Goal: Task Accomplishment & Management: Manage account settings

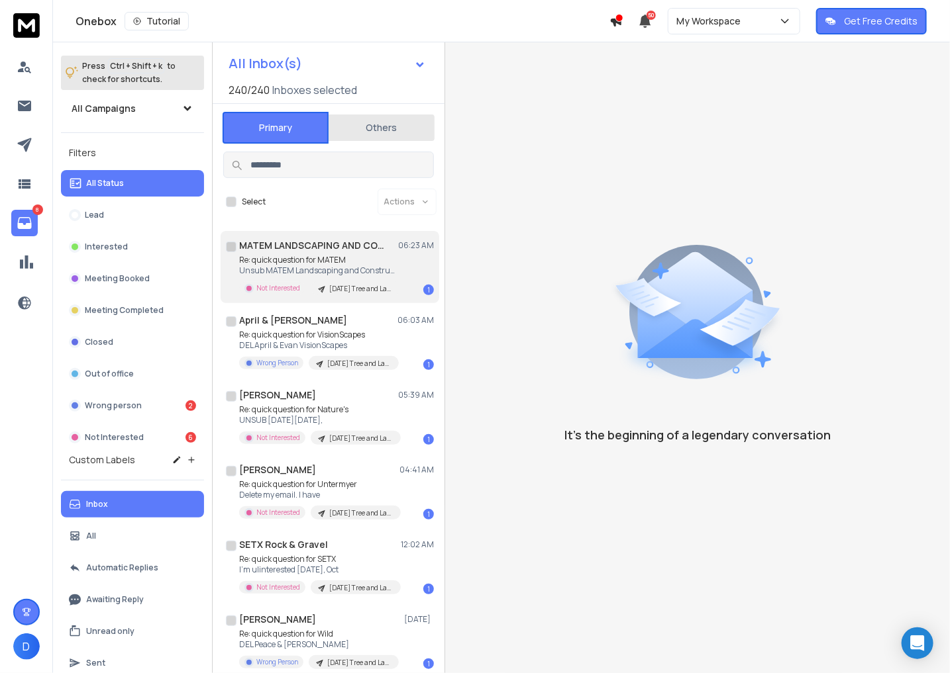
click at [347, 250] on h1 "MATEM LANDSCAPING AND CONSTRUCTION" at bounding box center [312, 245] width 146 height 13
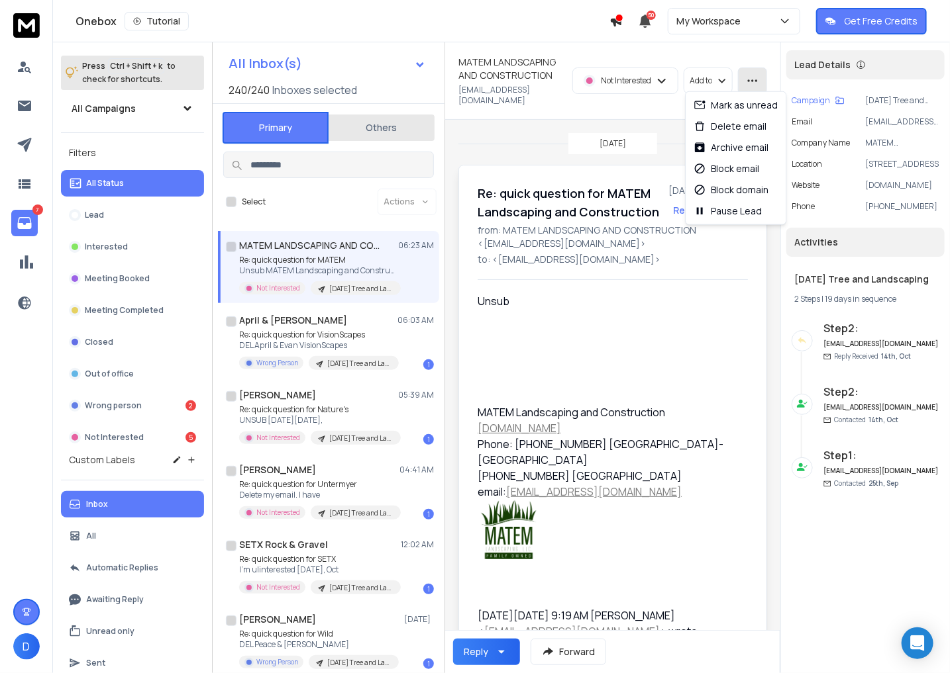
click at [758, 75] on icon "button" at bounding box center [752, 81] width 12 height 12
click at [733, 162] on div "Block email" at bounding box center [726, 168] width 66 height 13
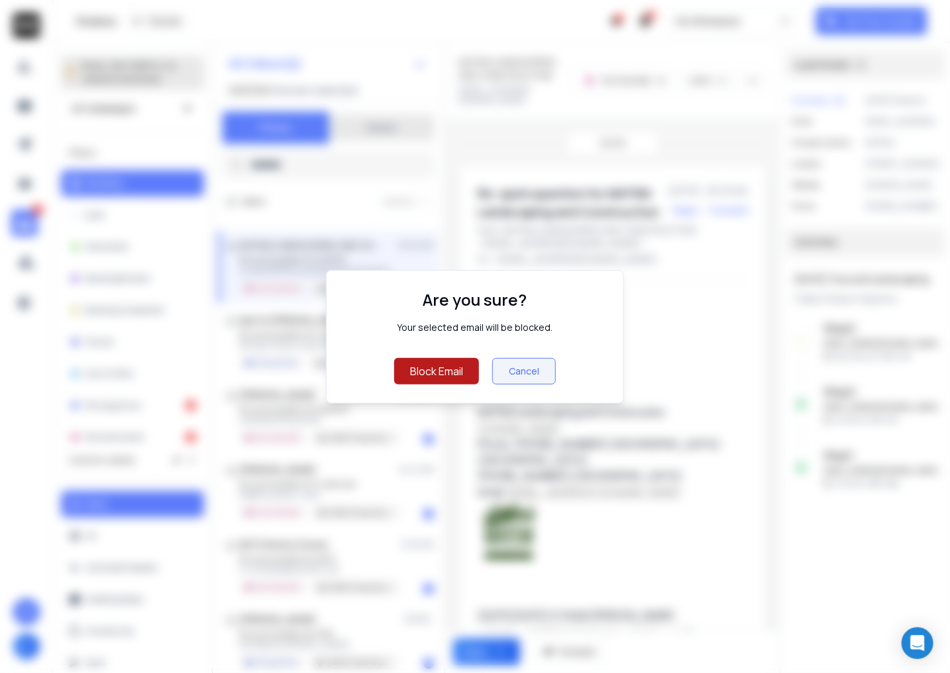
click at [449, 371] on button "Block Email" at bounding box center [436, 371] width 85 height 26
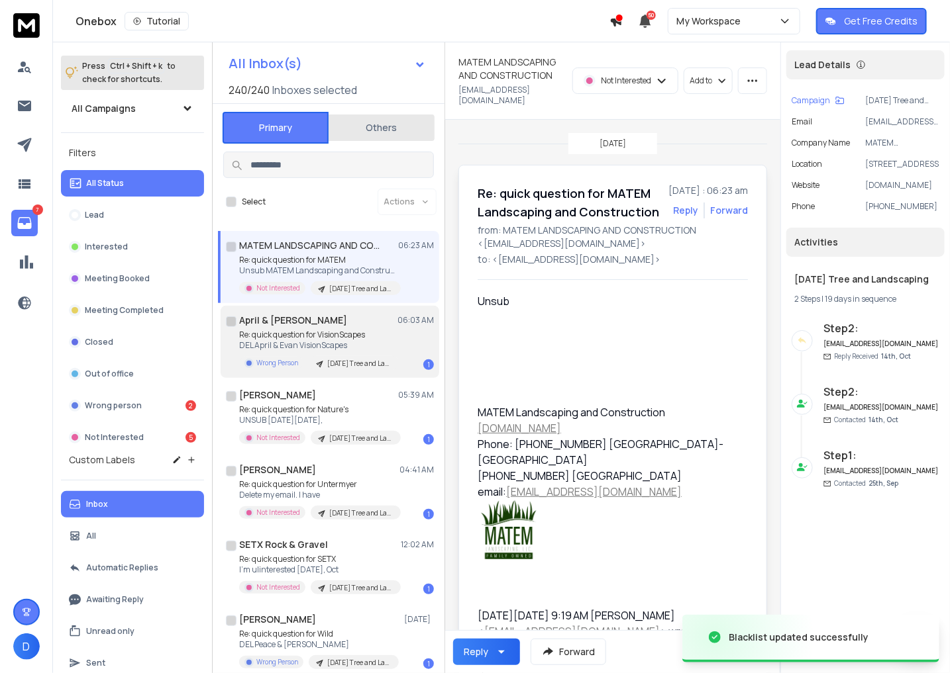
click at [370, 341] on p "DEL April & Evan VisionScapes" at bounding box center [318, 345] width 159 height 11
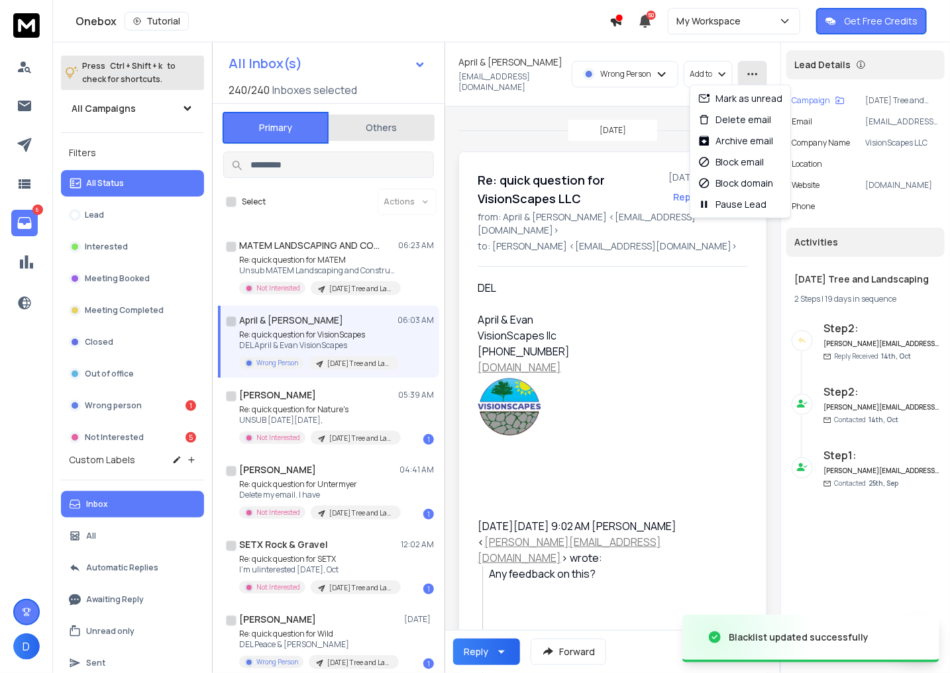
click at [758, 73] on icon "button" at bounding box center [752, 74] width 12 height 12
click at [742, 160] on div "Block email" at bounding box center [731, 162] width 66 height 13
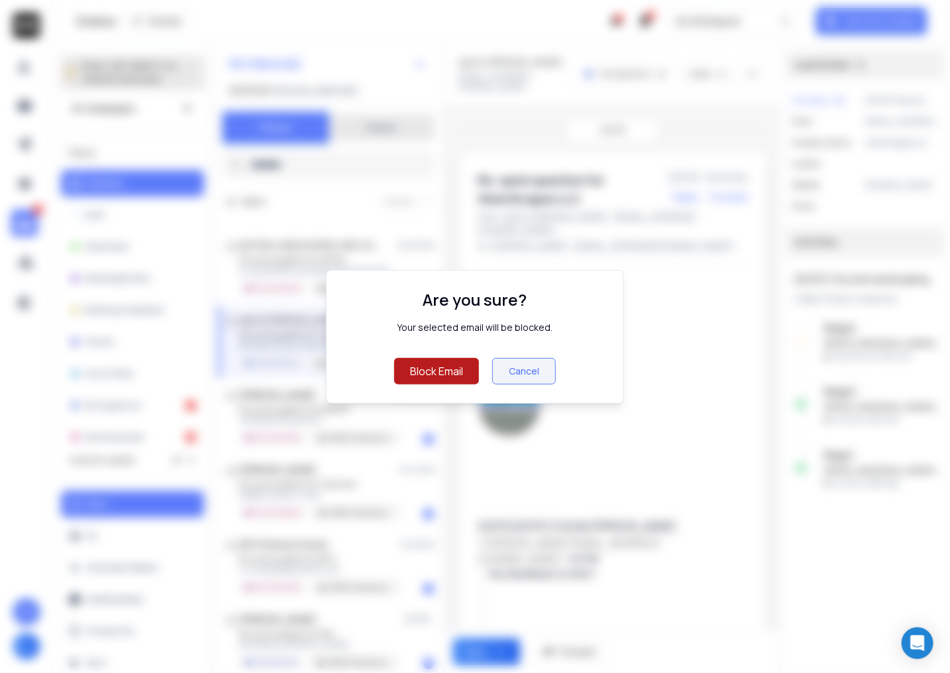
click at [415, 371] on button "Block Email" at bounding box center [436, 371] width 85 height 26
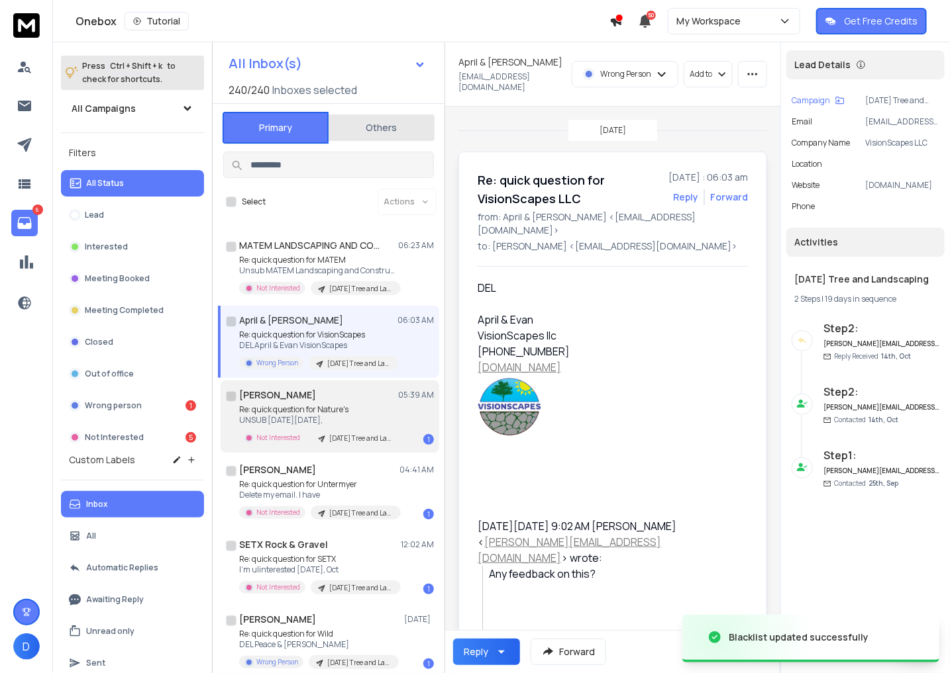
click at [348, 418] on p "UNSUB [DATE][DATE]," at bounding box center [318, 420] width 159 height 11
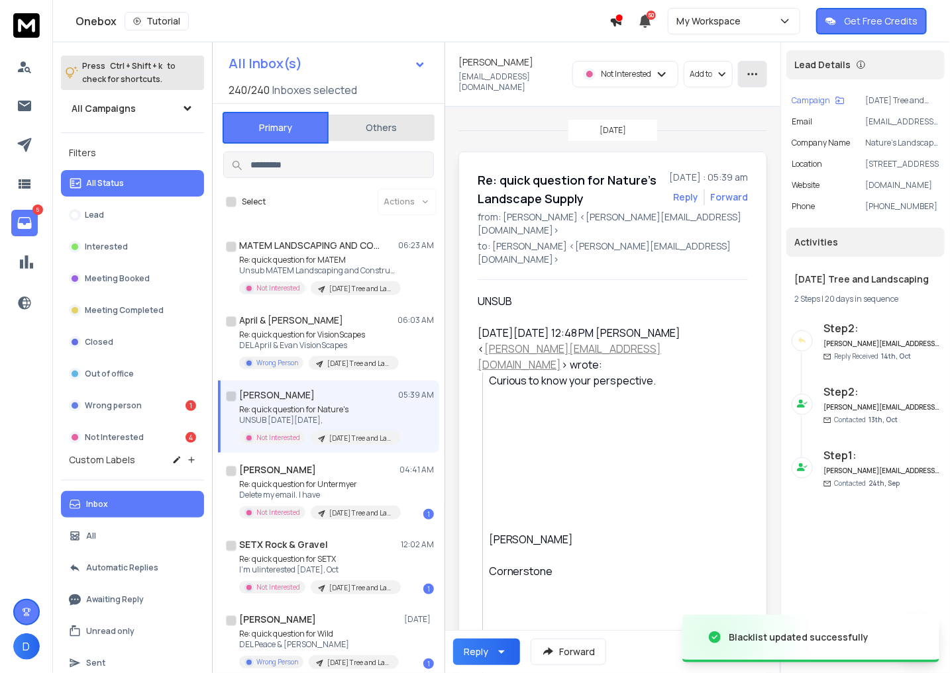
click at [756, 74] on button "button" at bounding box center [752, 74] width 29 height 26
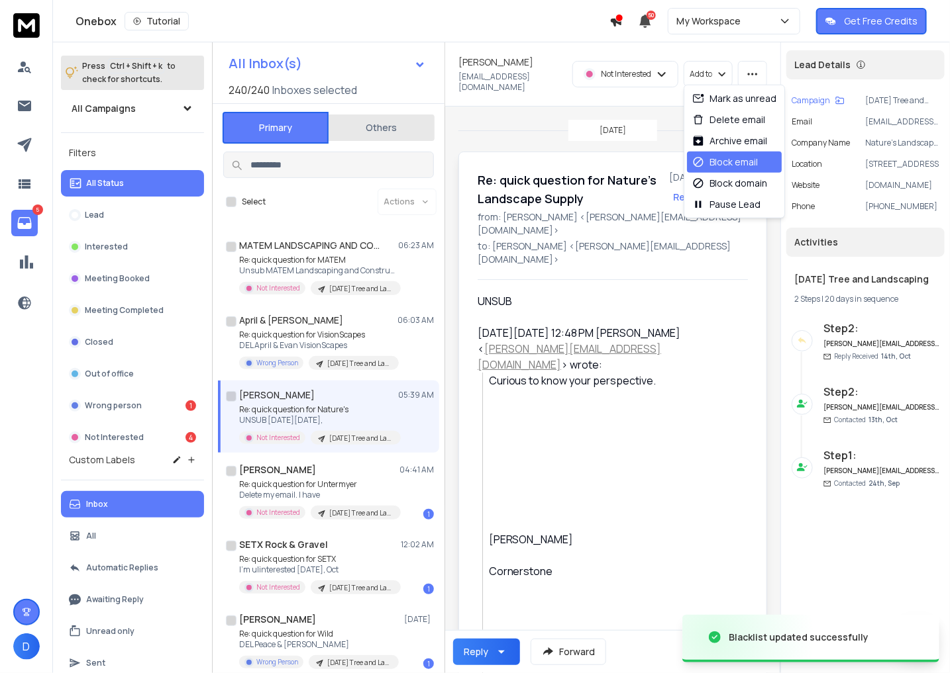
click at [724, 163] on div "Block email" at bounding box center [725, 162] width 66 height 13
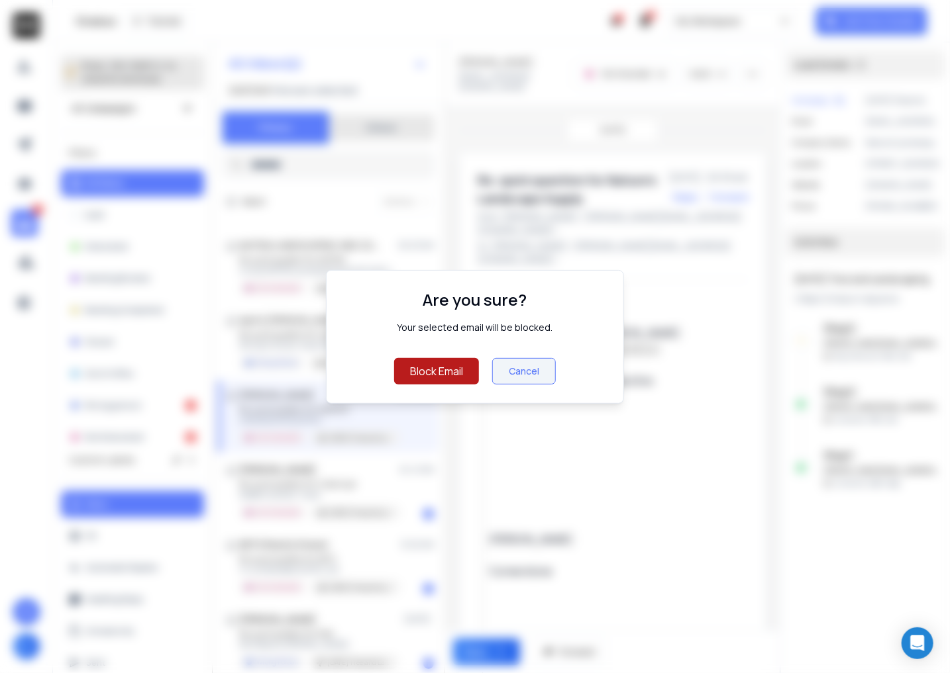
click at [438, 362] on button "Block Email" at bounding box center [436, 371] width 85 height 26
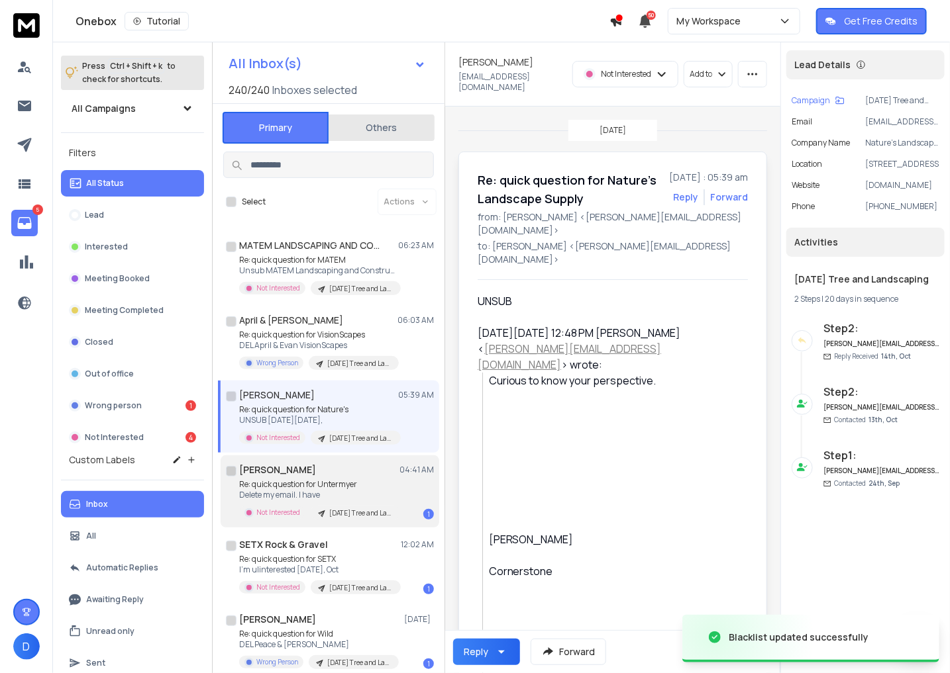
click at [371, 473] on div "Trish Lindemann 04:41 AM" at bounding box center [336, 470] width 195 height 13
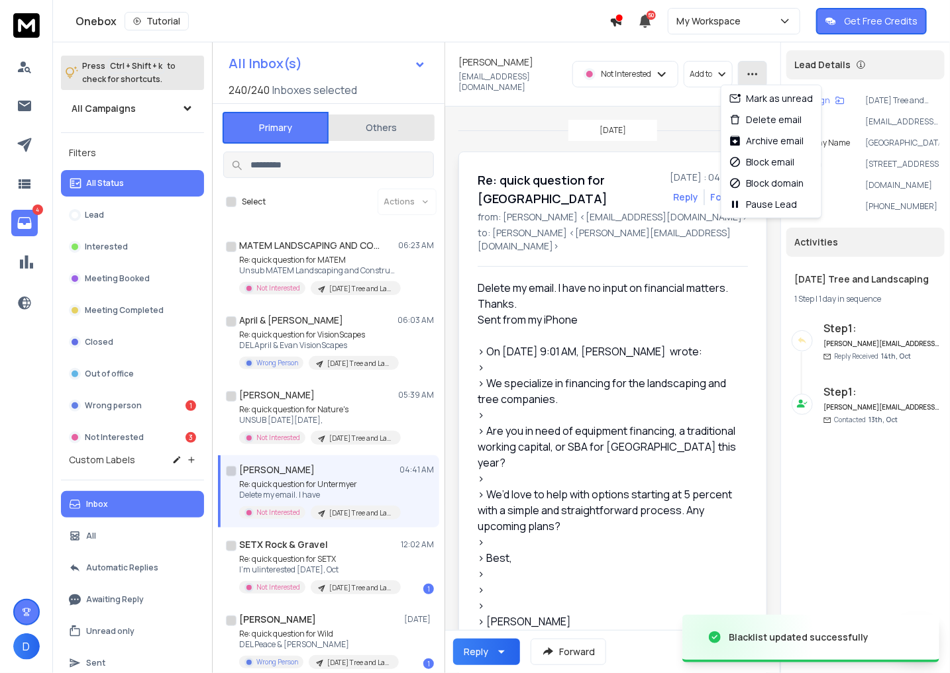
click at [767, 68] on button "button" at bounding box center [752, 74] width 29 height 26
click at [764, 162] on div "Block email" at bounding box center [762, 162] width 66 height 13
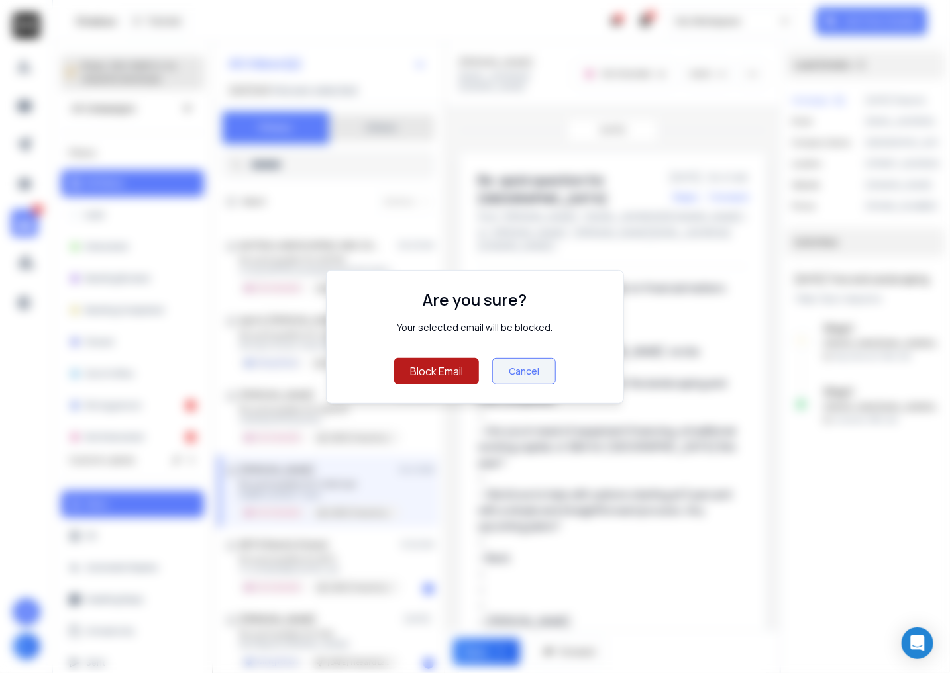
click at [420, 372] on button "Block Email" at bounding box center [436, 371] width 85 height 26
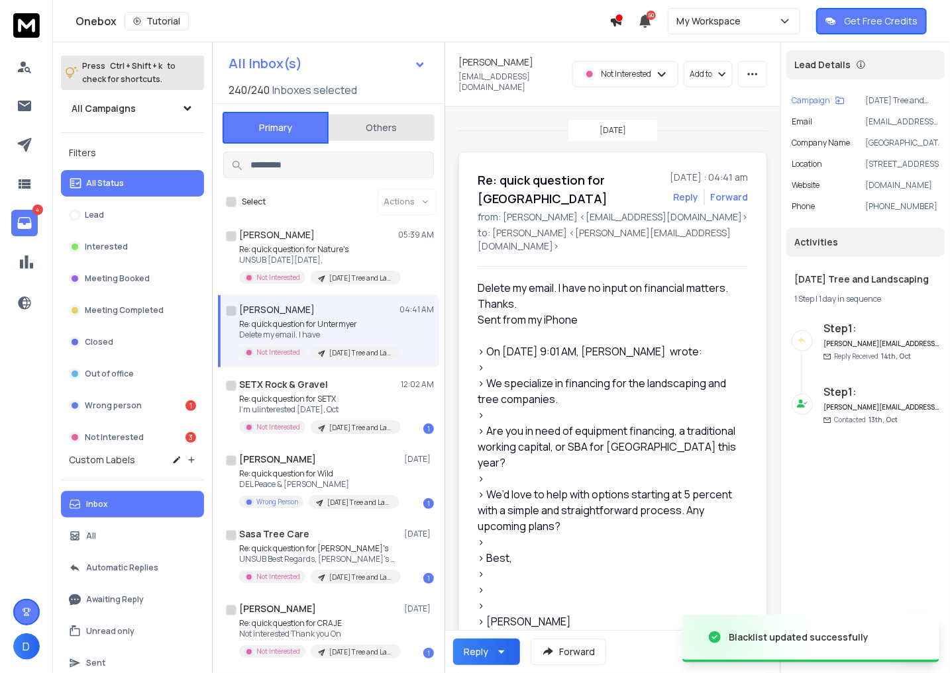
scroll to position [221, 0]
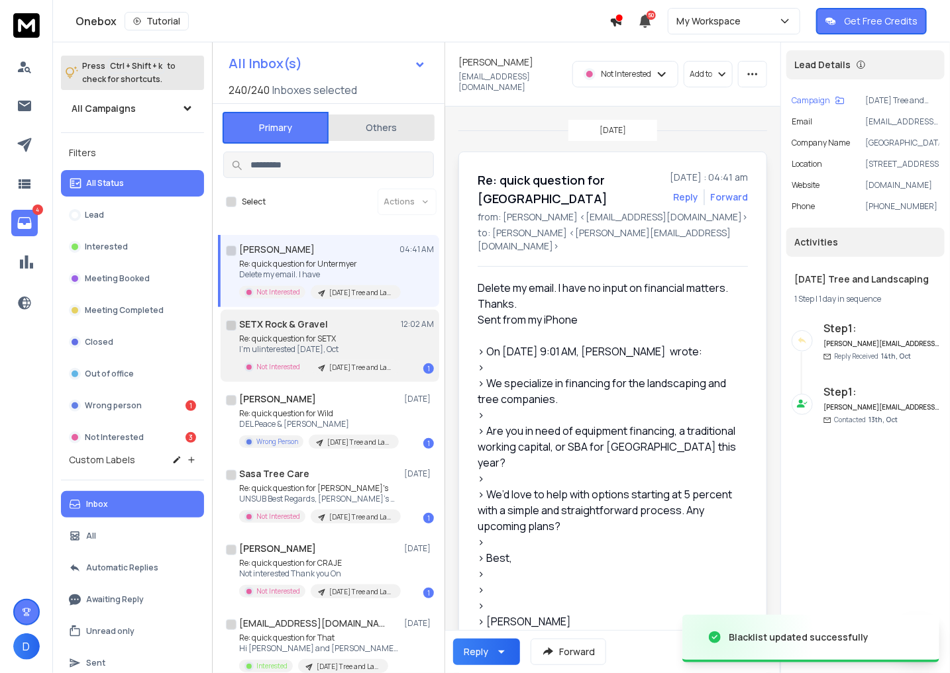
click at [389, 346] on p "I'm ulinterested [DATE], Oct" at bounding box center [318, 349] width 159 height 11
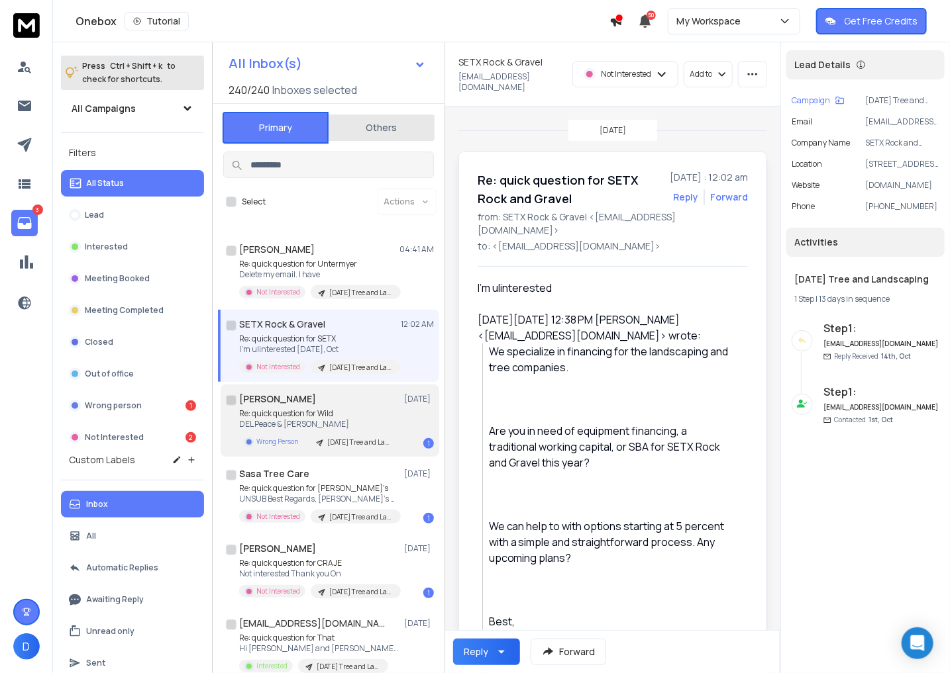
click at [378, 407] on div "Ceylan Crow 13 Oct Re: quick question for Wild DEL Peace & Grace Ceylan Wrong P…" at bounding box center [336, 421] width 195 height 56
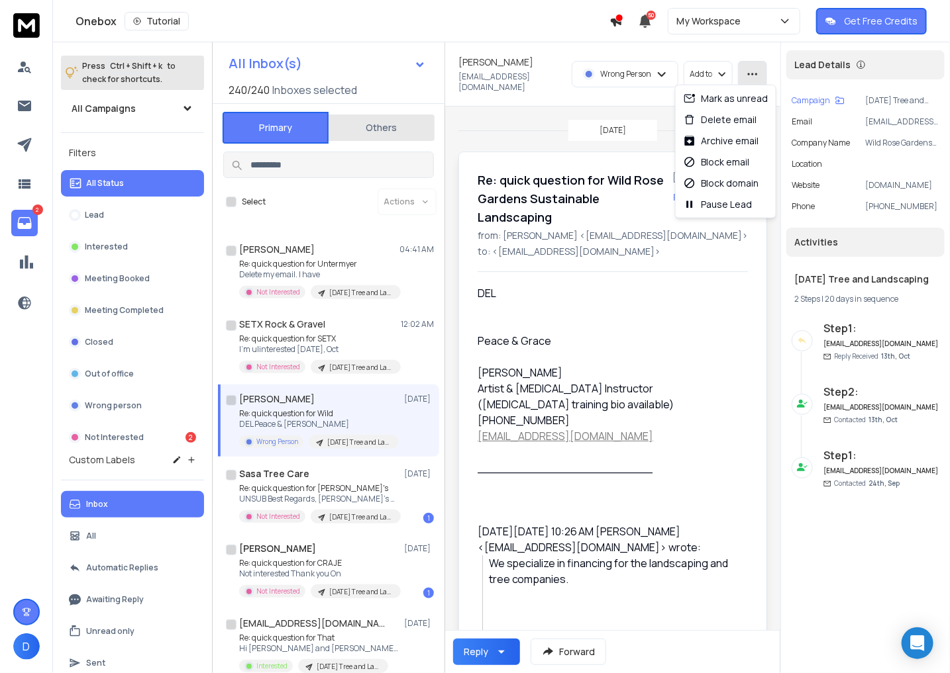
click at [758, 71] on icon "button" at bounding box center [752, 74] width 12 height 12
click at [733, 160] on div "Block email" at bounding box center [716, 162] width 66 height 13
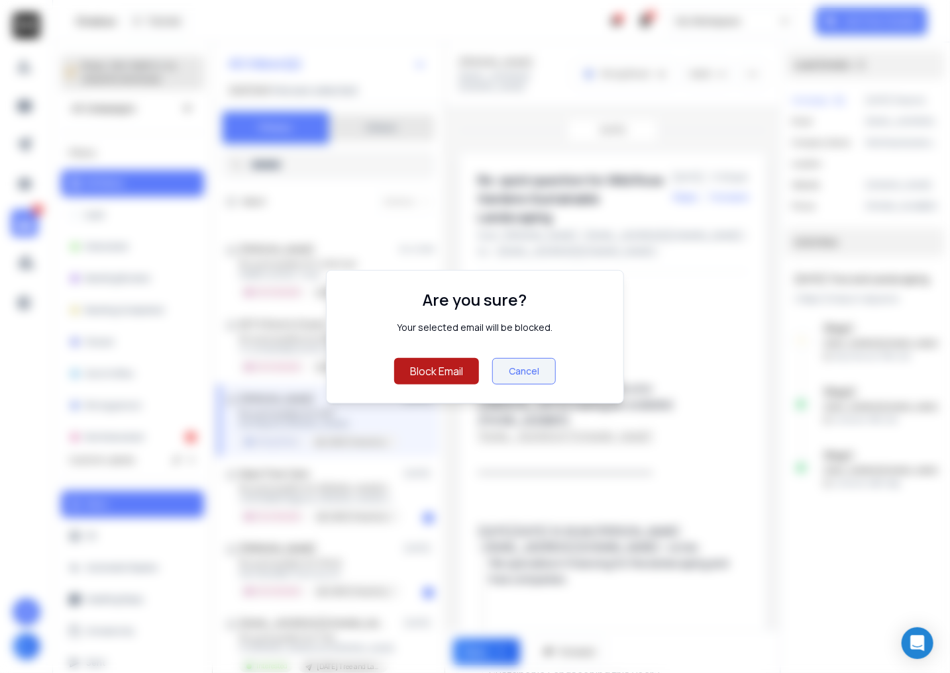
click at [446, 364] on button "Block Email" at bounding box center [436, 371] width 85 height 26
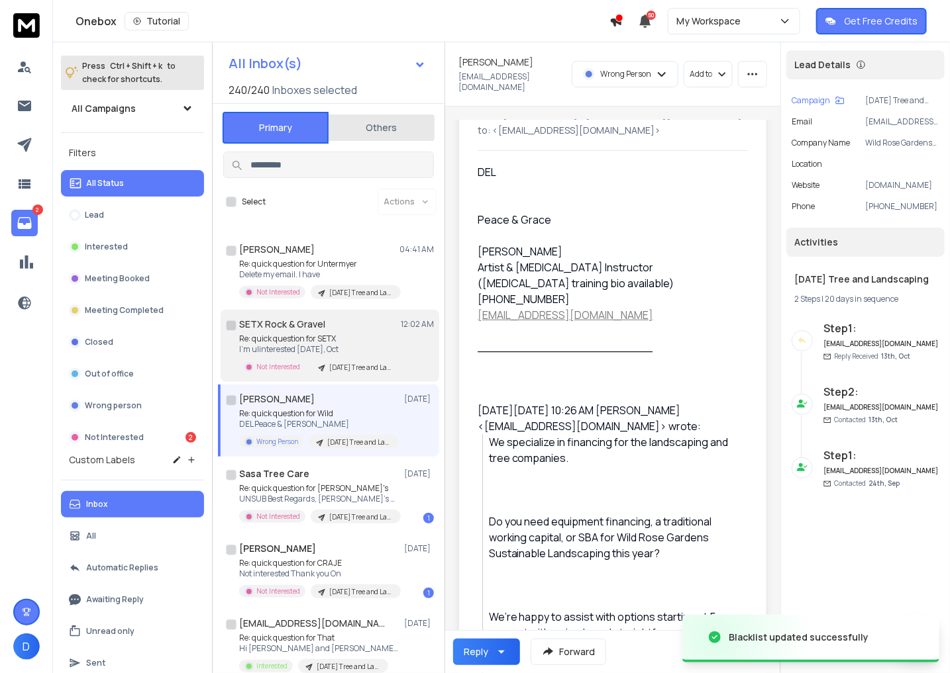
scroll to position [147, 0]
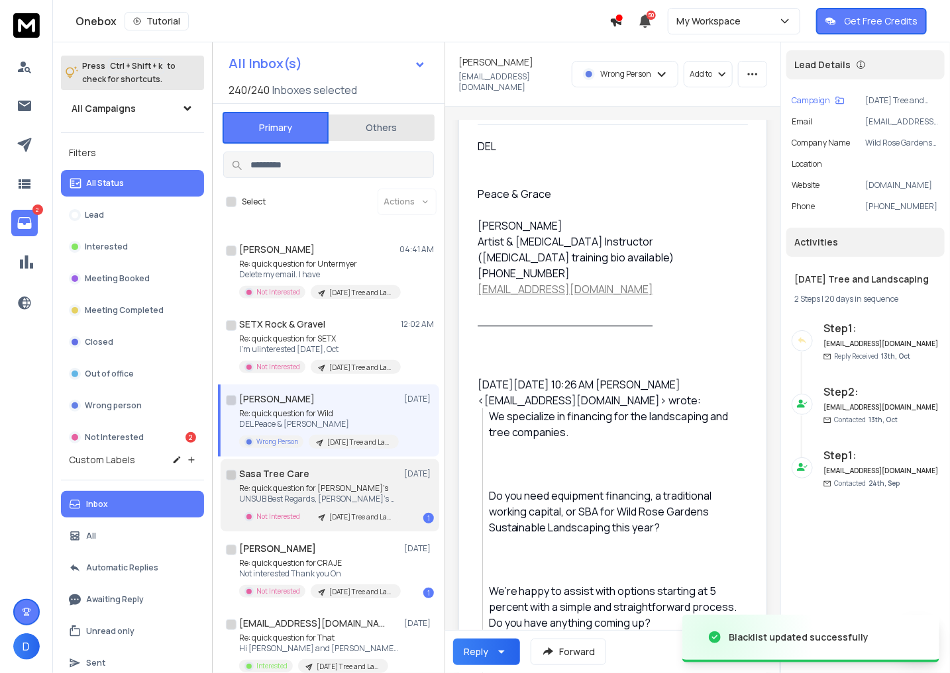
click at [356, 478] on div "Sasa Tree Care 13 Oct" at bounding box center [336, 474] width 195 height 13
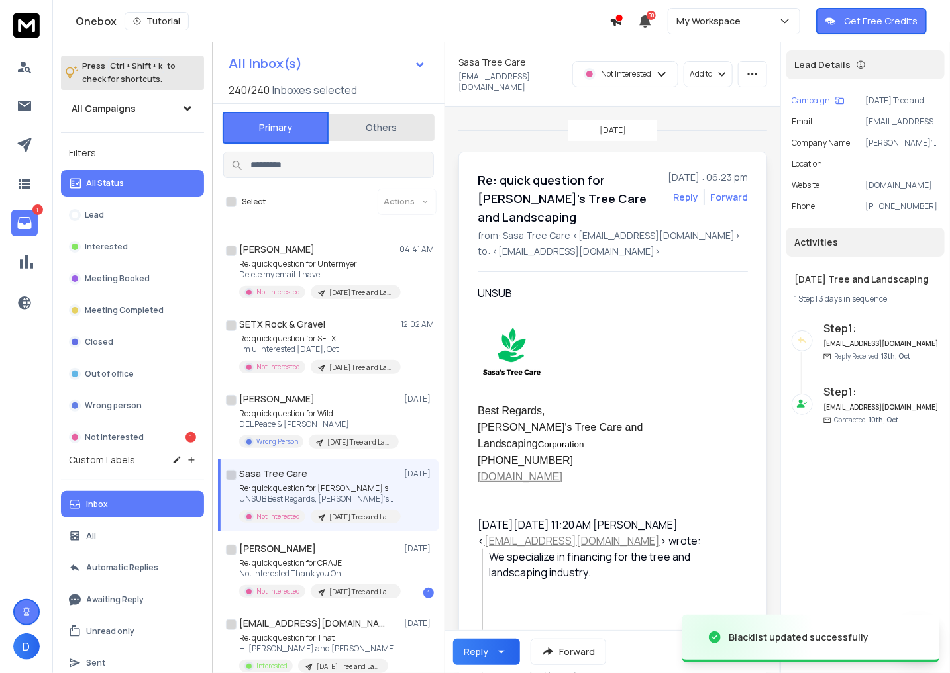
click at [763, 68] on div "Not Interested Add to" at bounding box center [669, 74] width 195 height 26
click at [758, 73] on icon "button" at bounding box center [753, 74] width 10 height 2
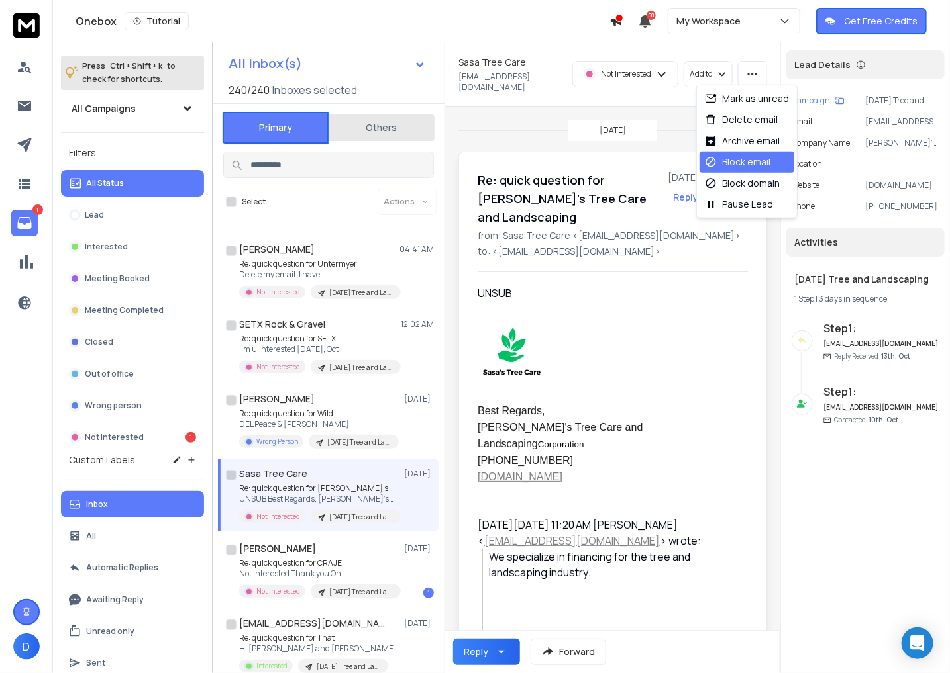
click at [740, 163] on div "Block email" at bounding box center [738, 162] width 66 height 13
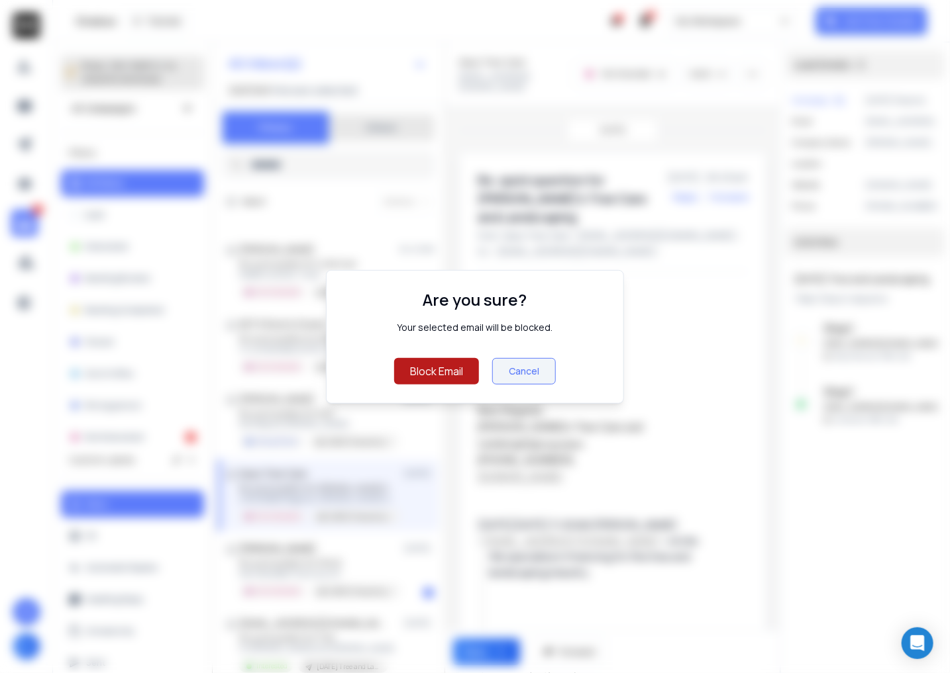
click at [444, 368] on button "Block Email" at bounding box center [436, 371] width 85 height 26
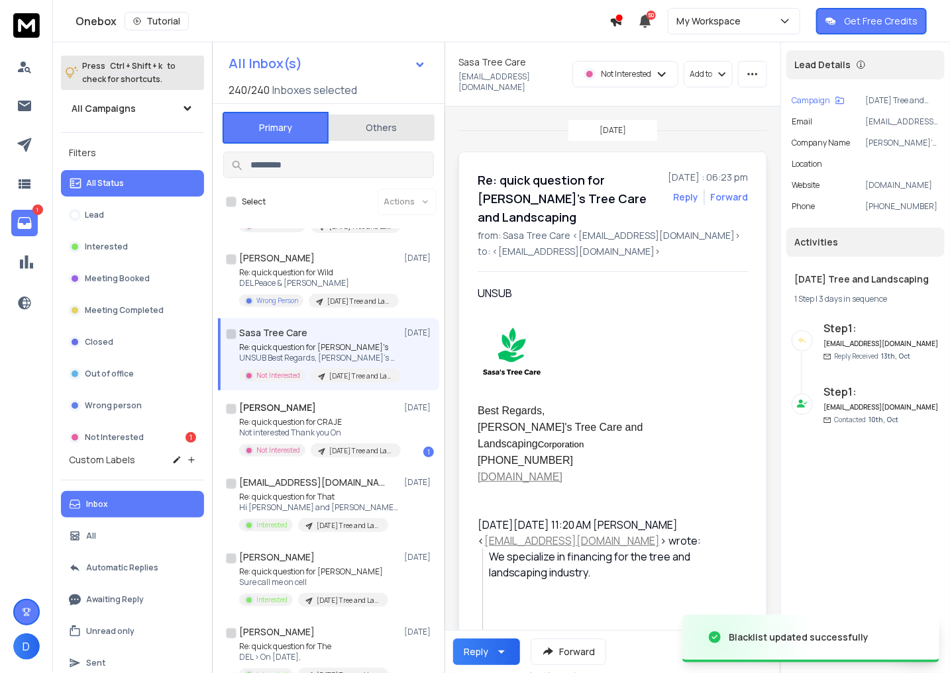
scroll to position [368, 0]
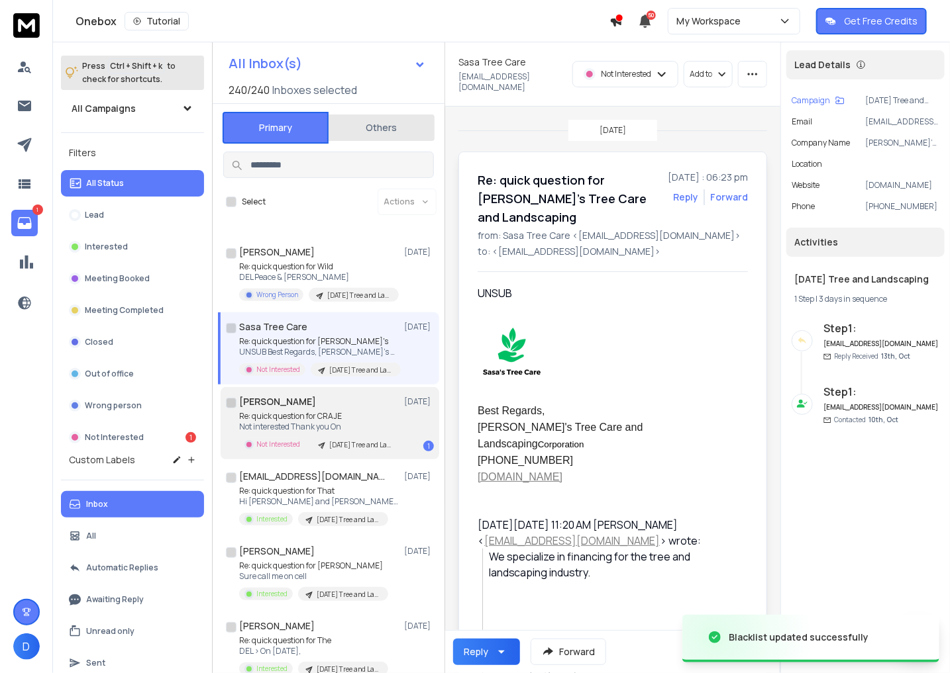
click at [336, 408] on div "aaron orona 13 Oct Re: quick question for CRAJE Not interested Thank you On Not…" at bounding box center [336, 423] width 195 height 56
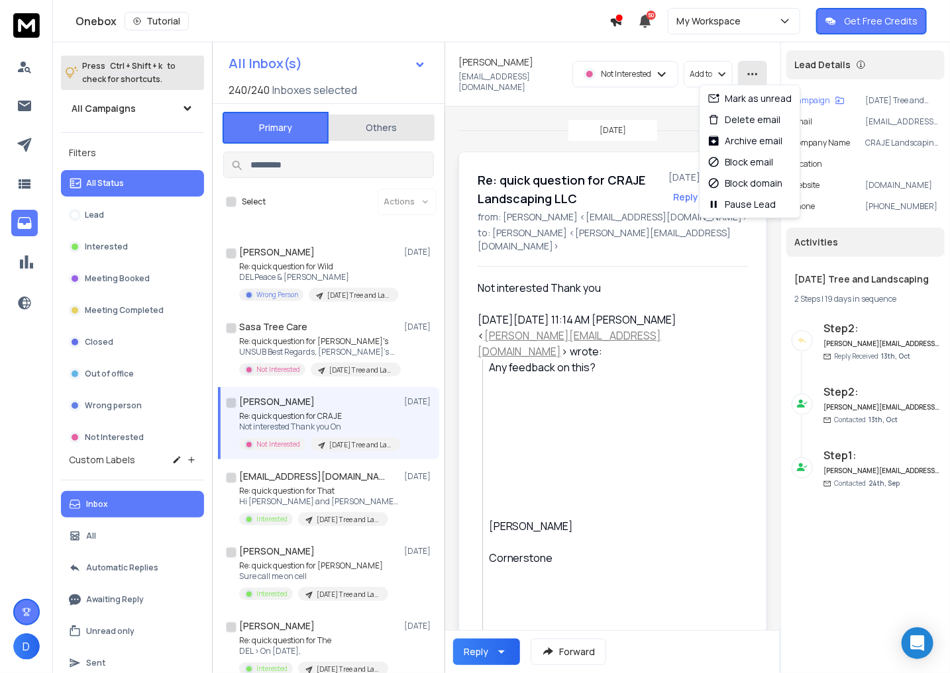
click at [758, 73] on icon "button" at bounding box center [753, 74] width 10 height 2
click at [740, 157] on div "Block email" at bounding box center [741, 162] width 66 height 13
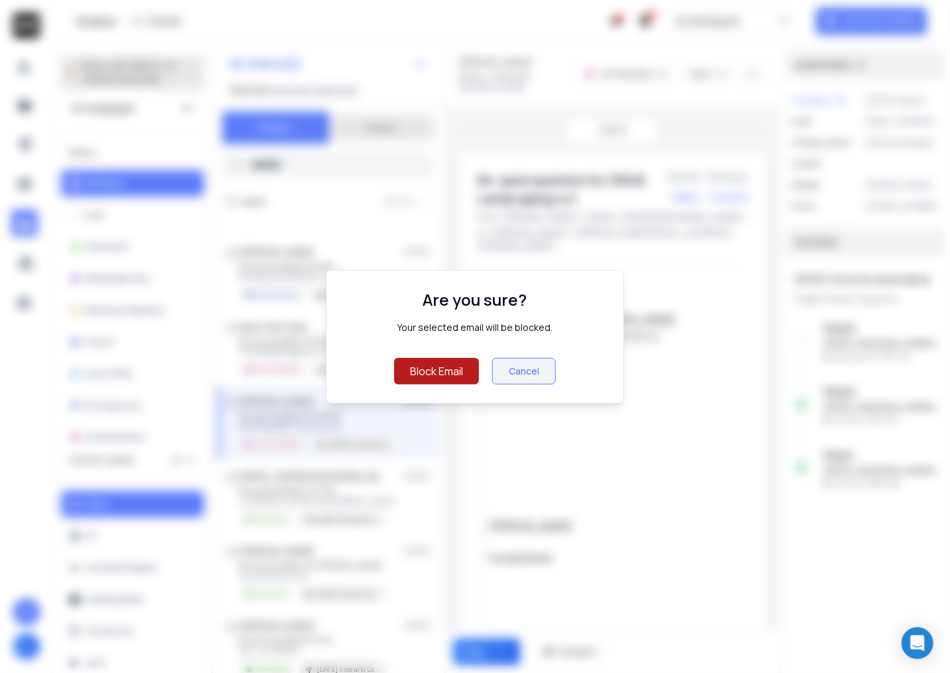
click at [432, 366] on button "Block Email" at bounding box center [436, 371] width 85 height 26
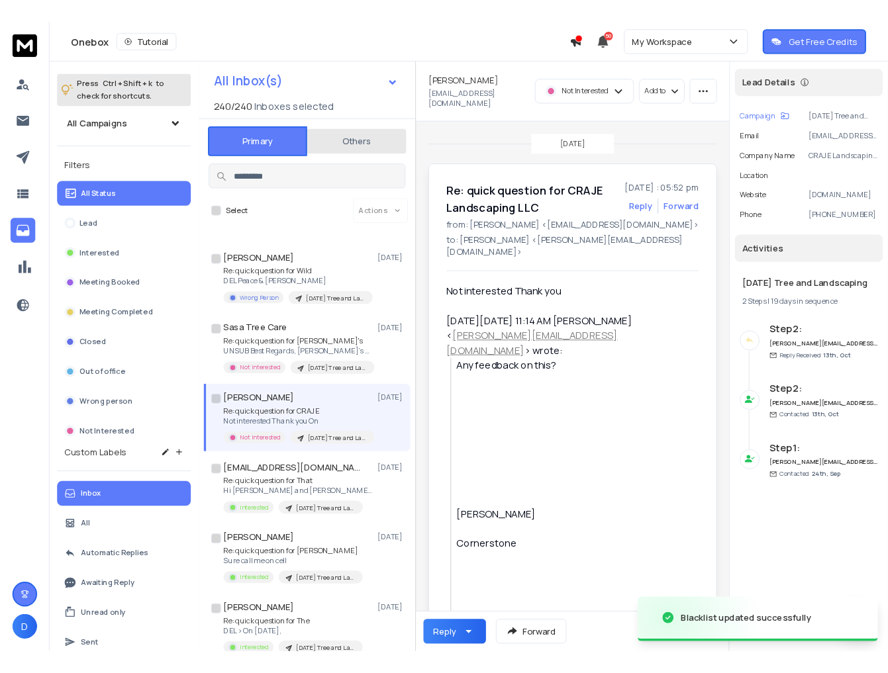
scroll to position [0, 0]
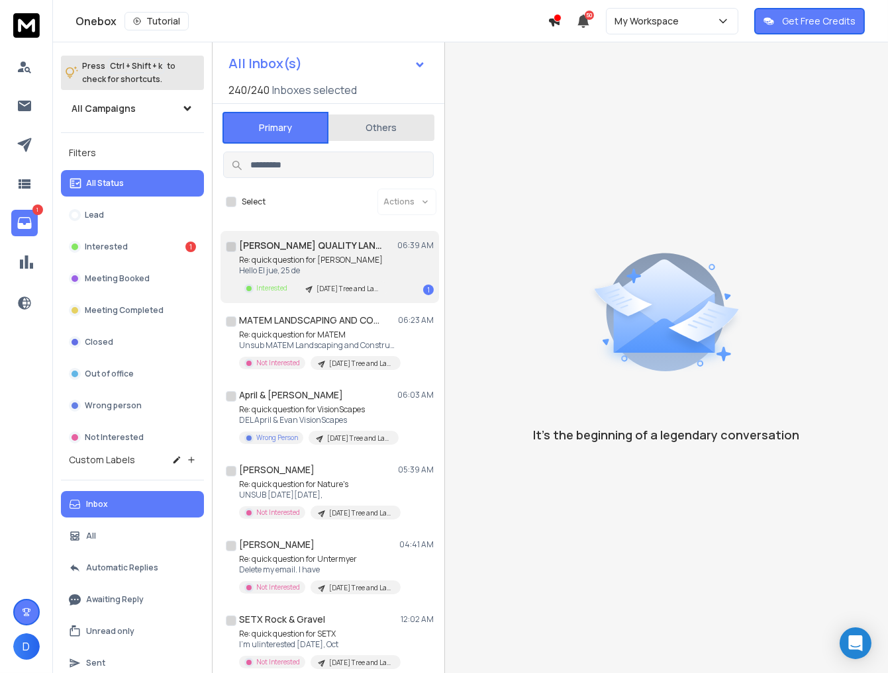
click at [306, 264] on p "Re: quick question for [PERSON_NAME]" at bounding box center [313, 260] width 149 height 11
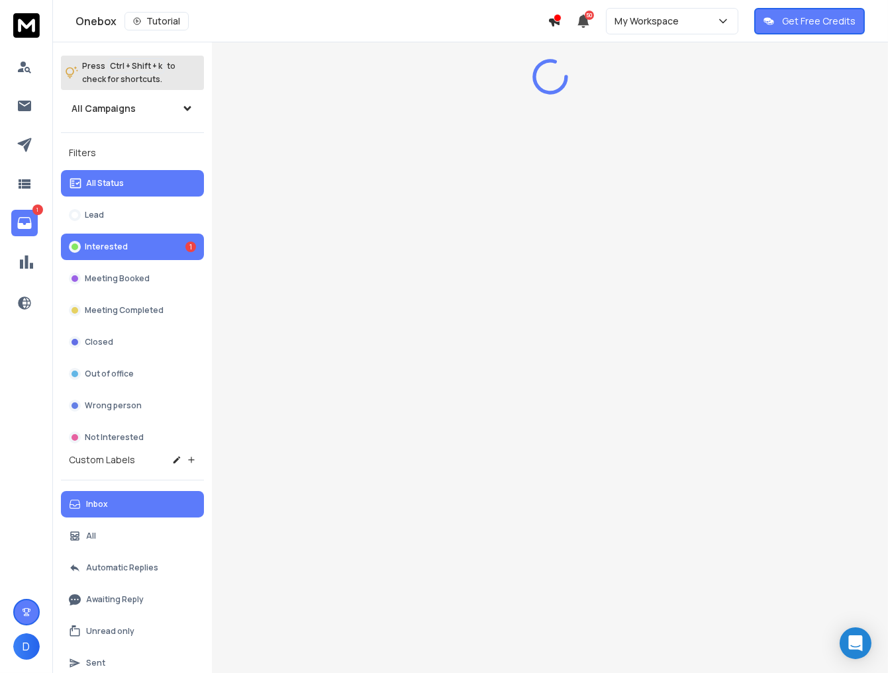
click at [136, 239] on button "Interested 1" at bounding box center [132, 247] width 143 height 26
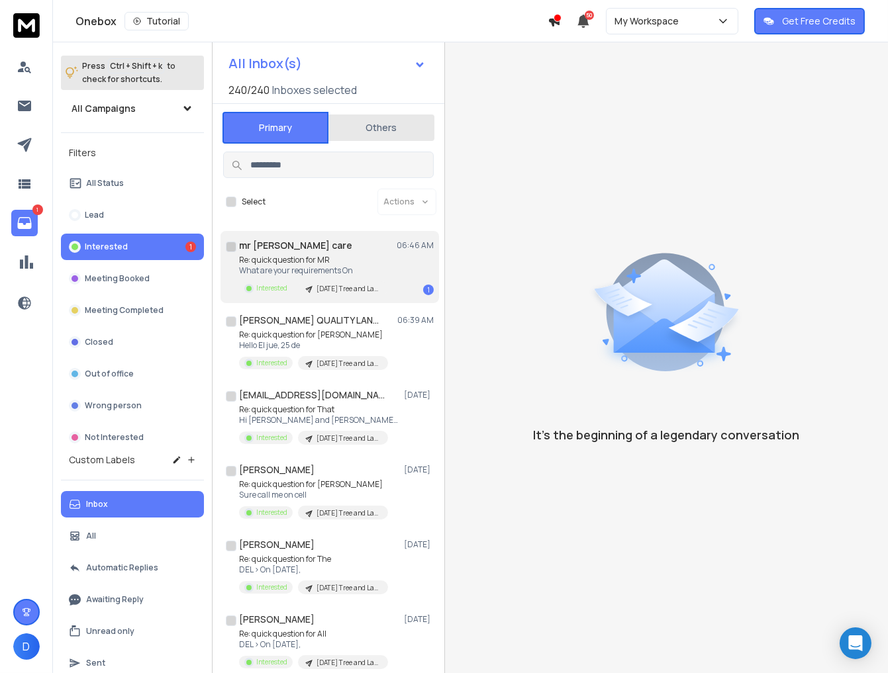
click at [295, 256] on p "Re: quick question for MR" at bounding box center [313, 260] width 149 height 11
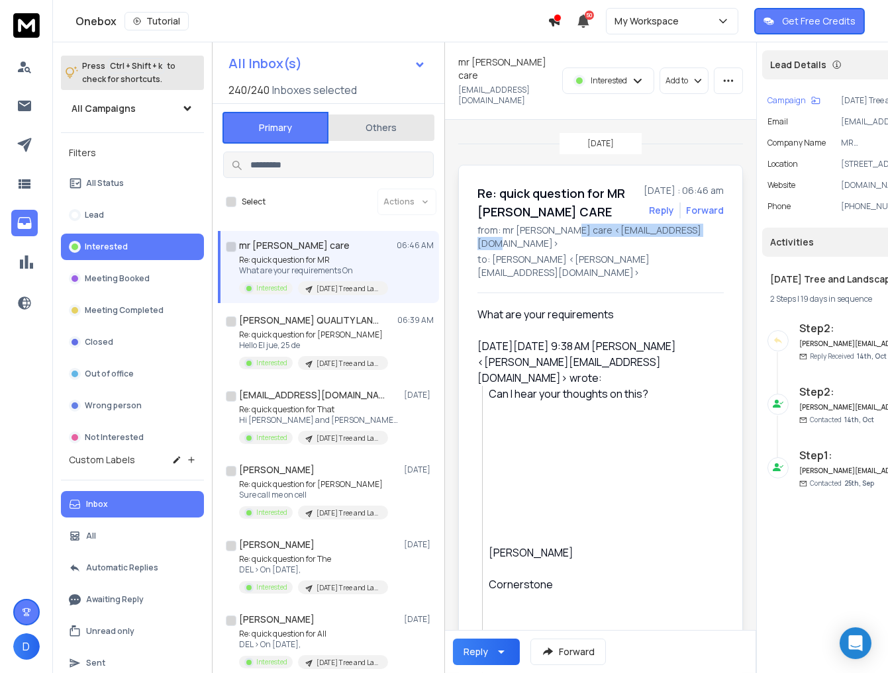
drag, startPoint x: 564, startPoint y: 207, endPoint x: 700, endPoint y: 204, distance: 136.5
click at [700, 224] on p "from: mr lawn care <mrlawncaremichigan@gmail.com>" at bounding box center [600, 237] width 246 height 26
copy p "[EMAIL_ADDRESS][DOMAIN_NAME]"
drag, startPoint x: 839, startPoint y: 550, endPoint x: 837, endPoint y: 543, distance: 7.6
click at [839, 550] on div "9/24/25 Tree and Landscaping 2 Steps | 19 days in sequence Step 2 : david@corne…" at bounding box center [841, 411] width 158 height 309
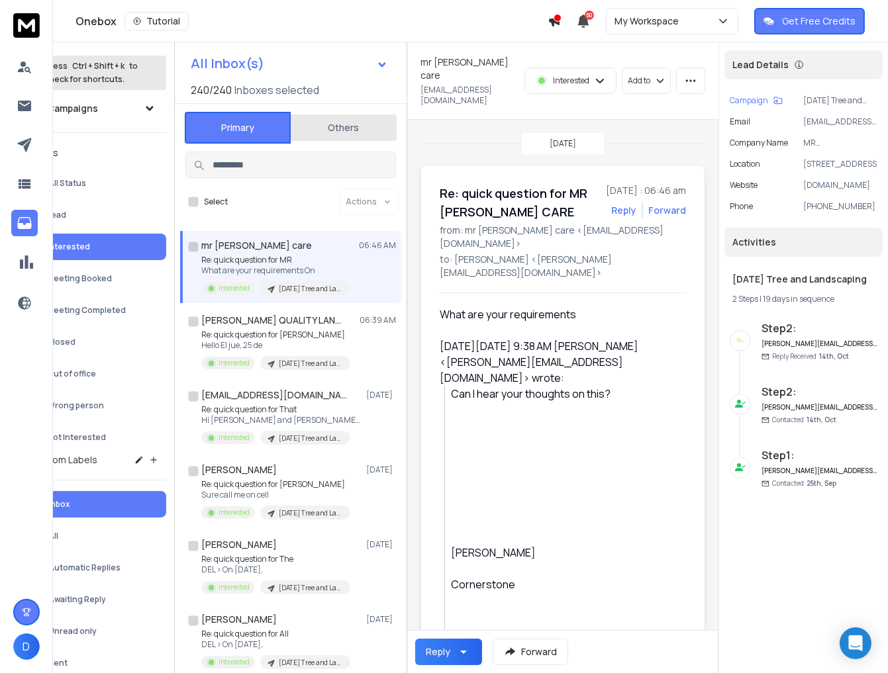
scroll to position [0, 101]
drag, startPoint x: 855, startPoint y: 207, endPoint x: 795, endPoint y: 209, distance: 59.6
click at [803, 209] on p "+1 734-585-4906" at bounding box center [840, 206] width 74 height 11
copy p "734-585-4906"
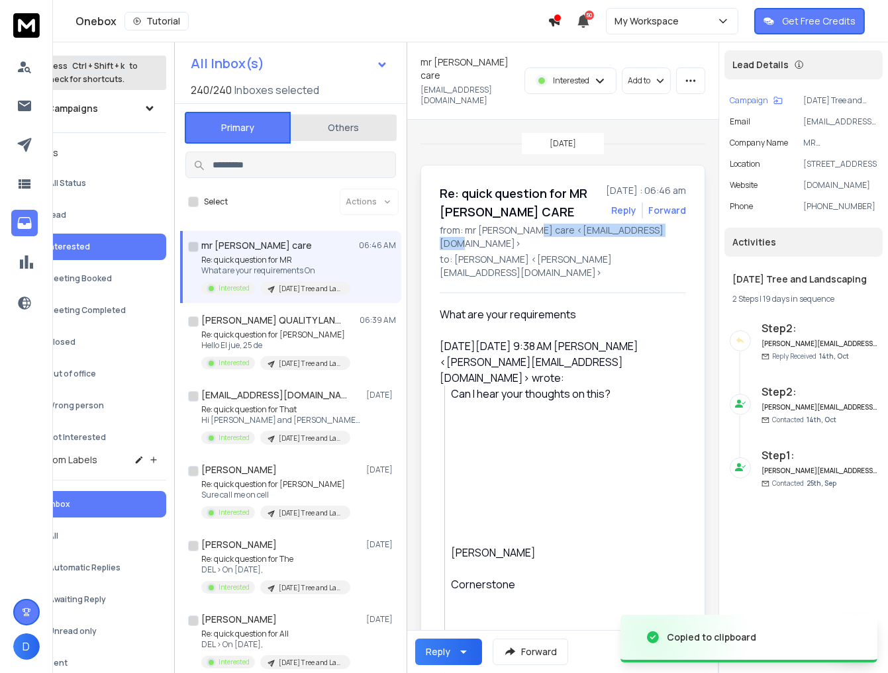
drag, startPoint x: 462, startPoint y: 207, endPoint x: 823, endPoint y: 209, distance: 361.6
click at [601, 224] on p "from: mr lawn care <mrlawncaremichigan@gmail.com>" at bounding box center [563, 237] width 246 height 26
copy p "[EMAIL_ADDRESS][DOMAIN_NAME]"
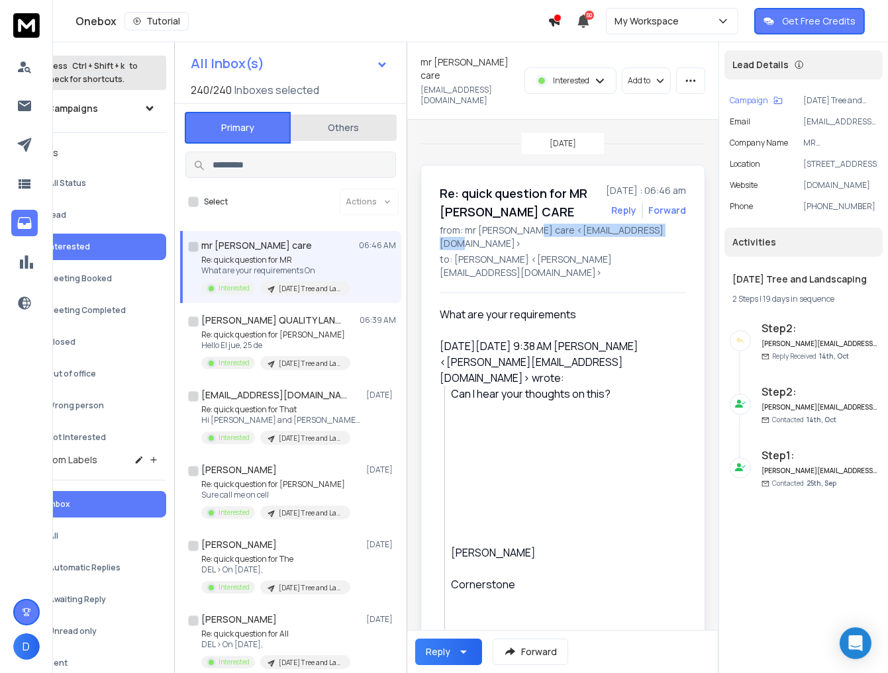
drag, startPoint x: 515, startPoint y: 264, endPoint x: 377, endPoint y: 266, distance: 137.8
click at [440, 307] on div "What are your requirements" at bounding box center [558, 315] width 236 height 16
copy div "What are your requirements"
drag, startPoint x: 373, startPoint y: 653, endPoint x: 383, endPoint y: 637, distance: 18.4
click at [426, 653] on div "Reply" at bounding box center [438, 652] width 25 height 13
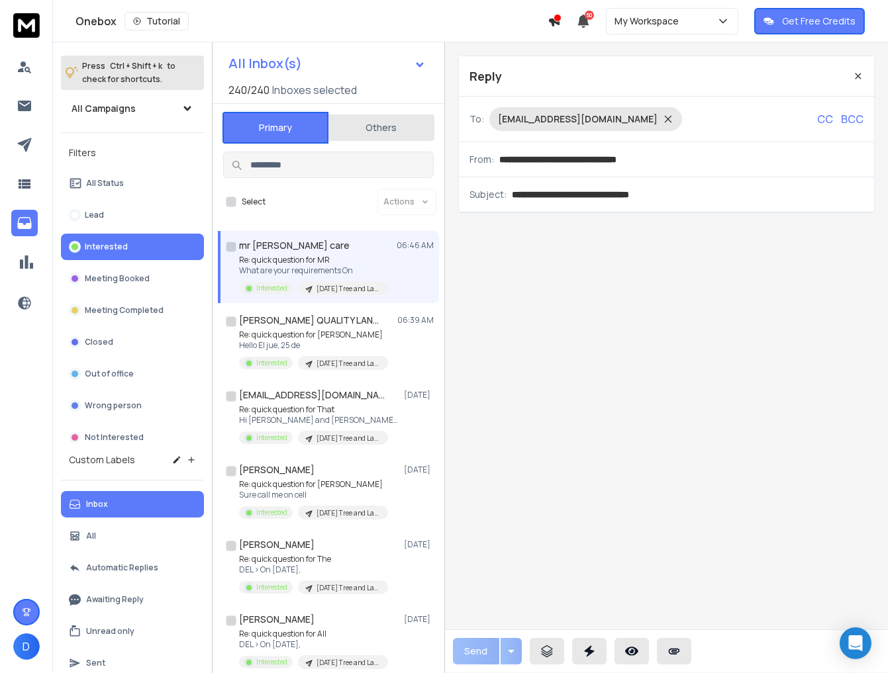
scroll to position [0, 0]
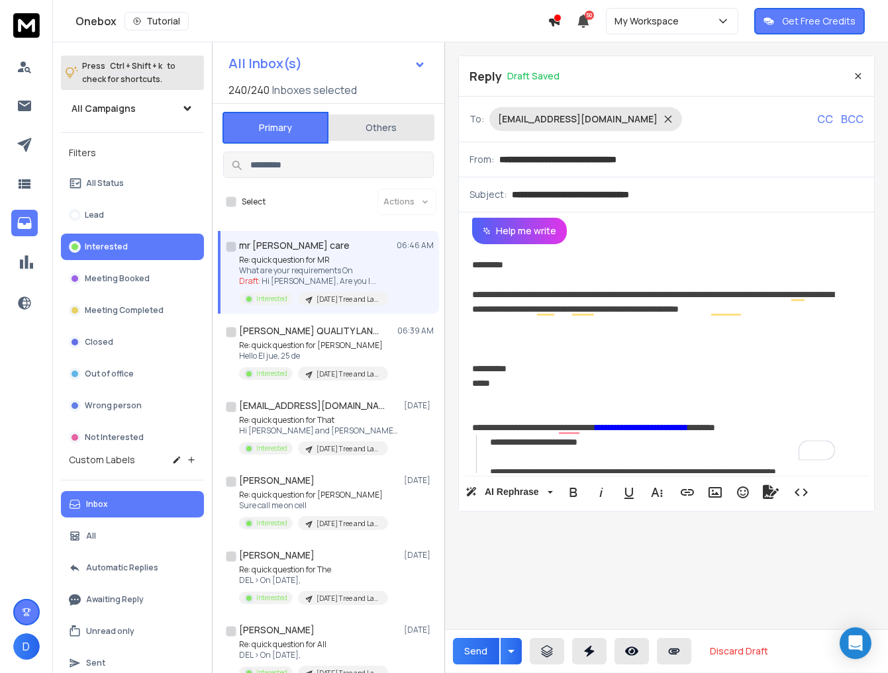
click at [475, 656] on button "Send" at bounding box center [476, 651] width 46 height 26
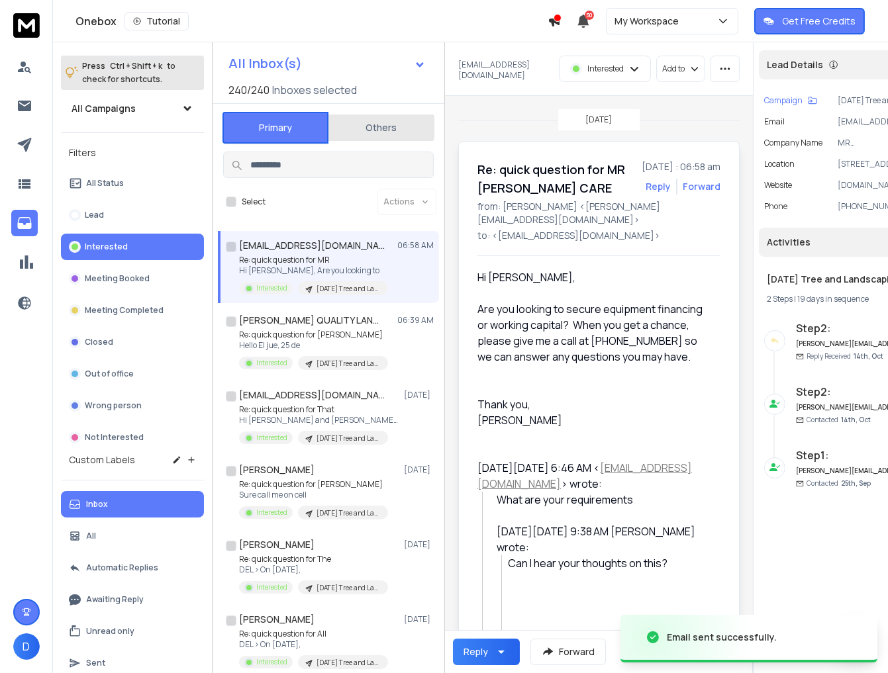
click at [493, 292] on div "Are you looking to secure equipment financing or working capital? When you get …" at bounding box center [593, 324] width 232 height 79
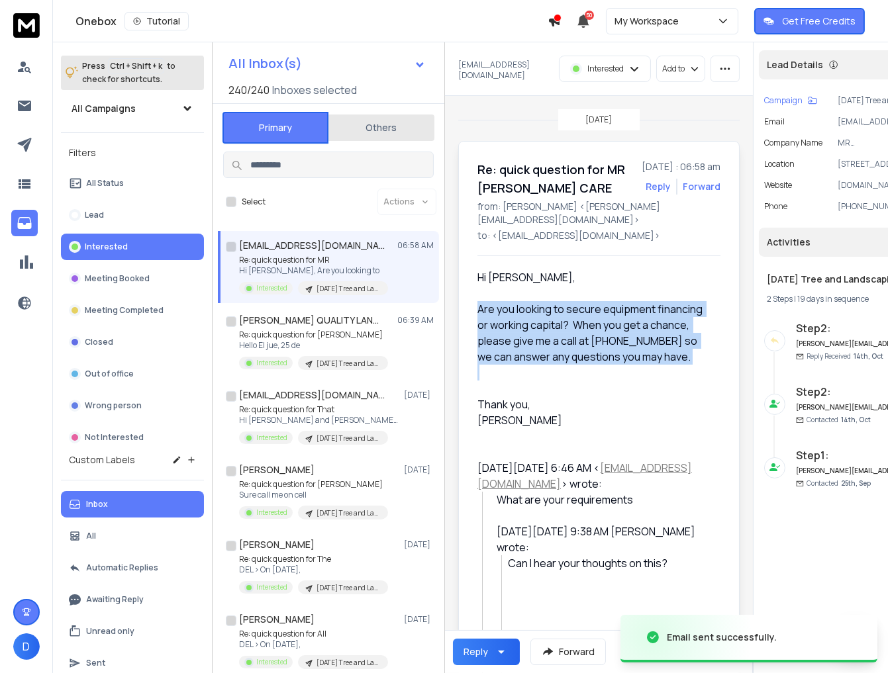
click at [493, 292] on div "Are you looking to secure equipment financing or working capital? When you get …" at bounding box center [593, 324] width 232 height 79
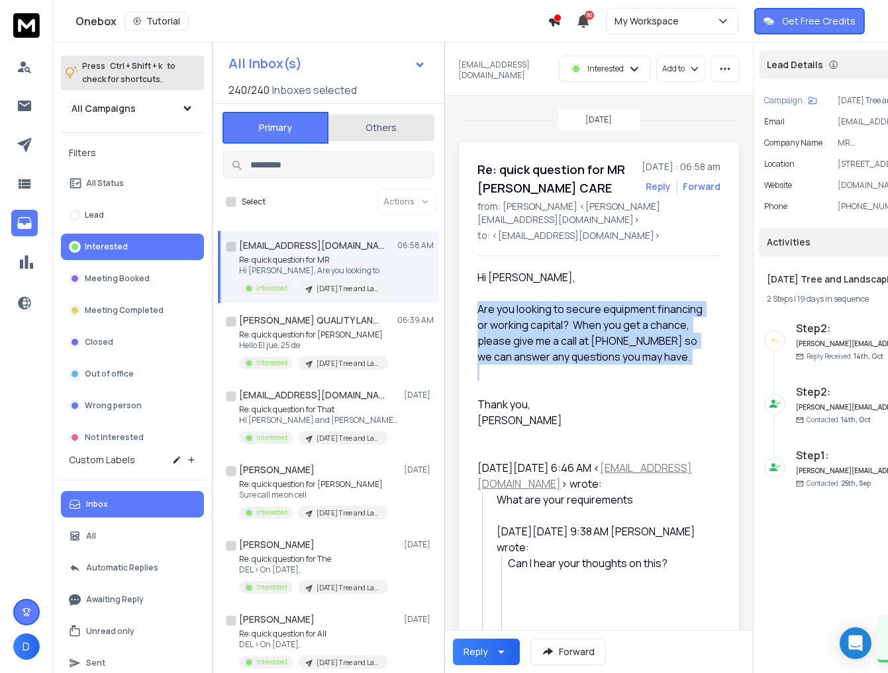
copy div "Are you looking to secure equipment financing or working capital? When you get …"
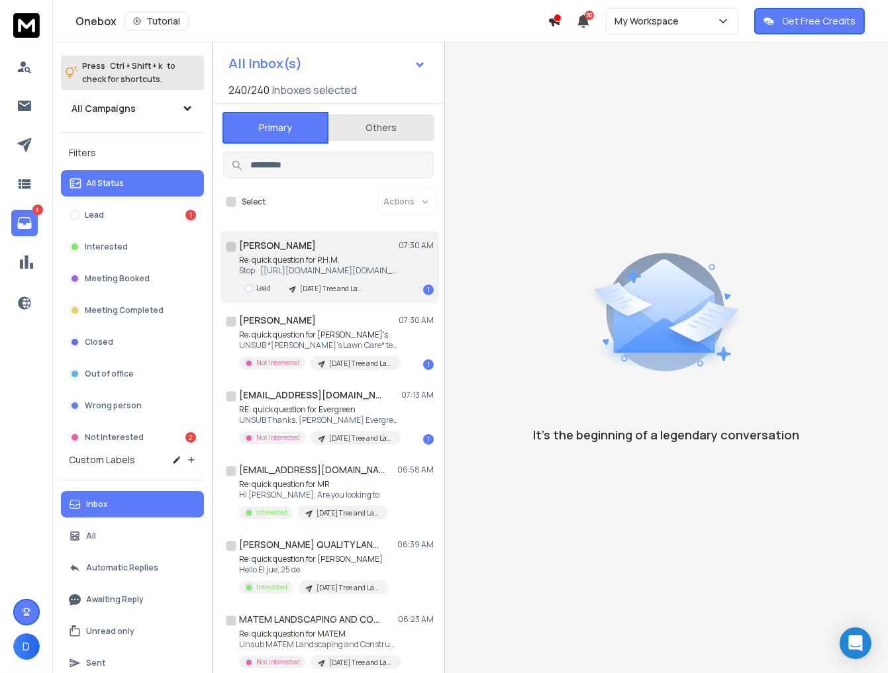
click at [319, 255] on p "Re: quick question for P.H.M." at bounding box center [318, 260] width 159 height 11
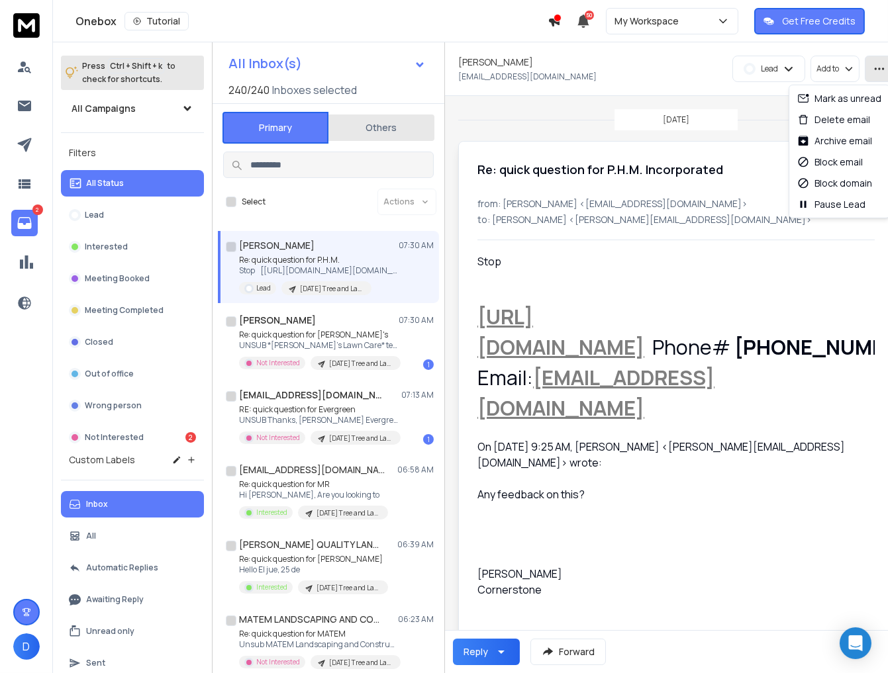
click at [869, 73] on button "button" at bounding box center [879, 69] width 29 height 26
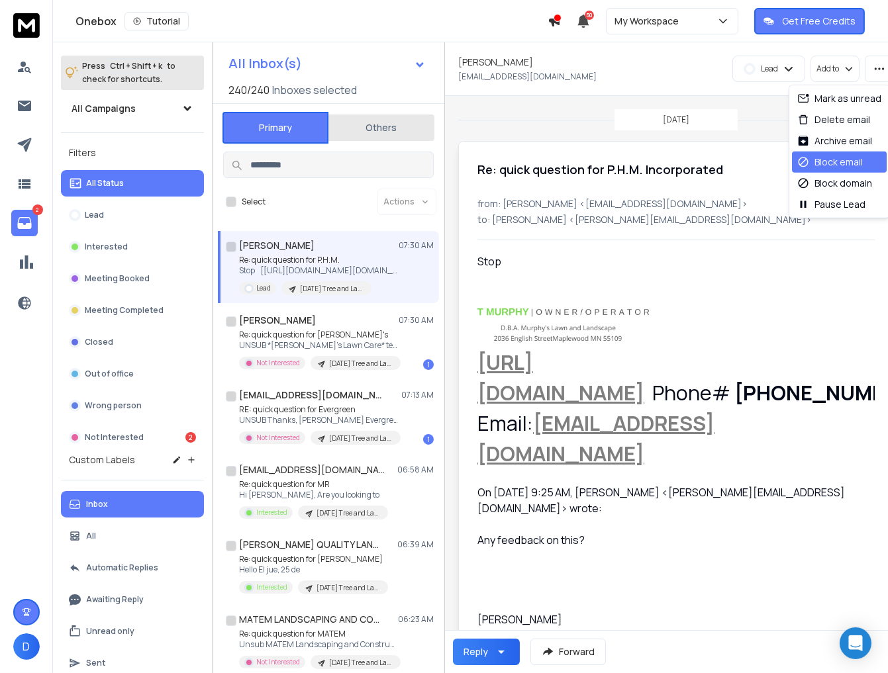
click at [831, 159] on div "Block email" at bounding box center [830, 162] width 66 height 13
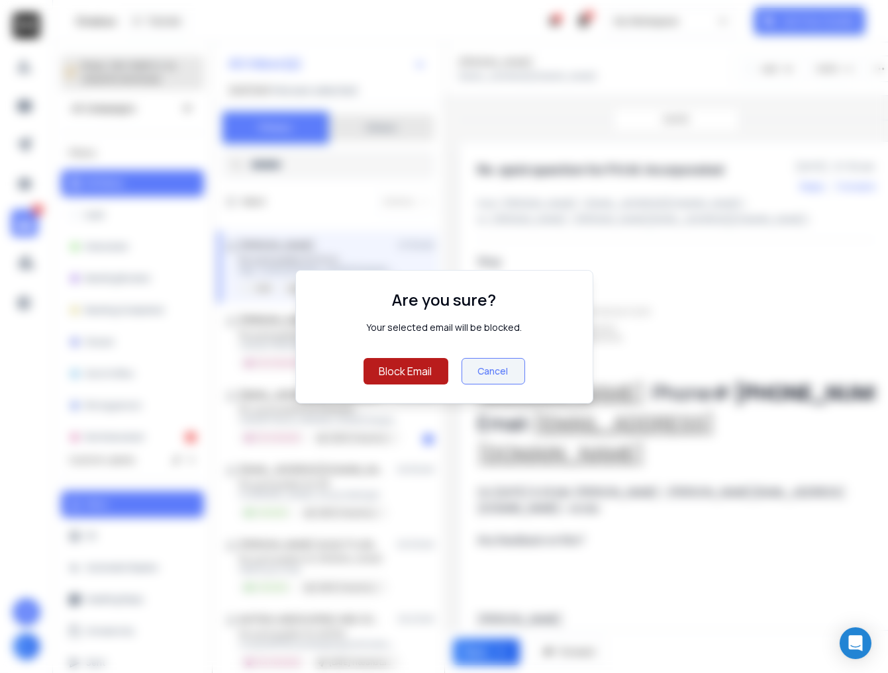
click at [421, 372] on button "Block Email" at bounding box center [406, 371] width 85 height 26
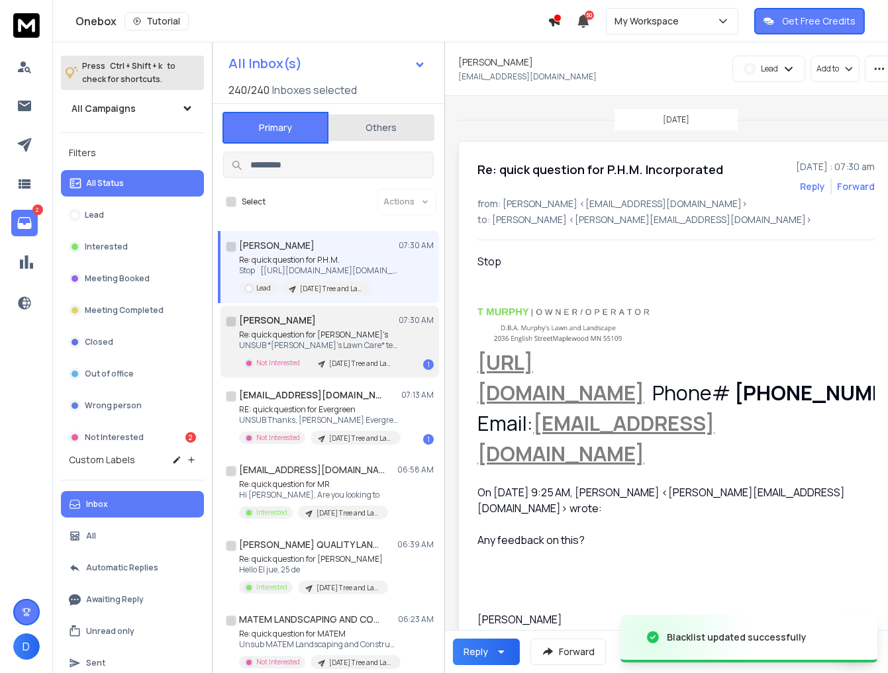
click at [316, 333] on p "Re: quick question for [PERSON_NAME]'s" at bounding box center [318, 335] width 159 height 11
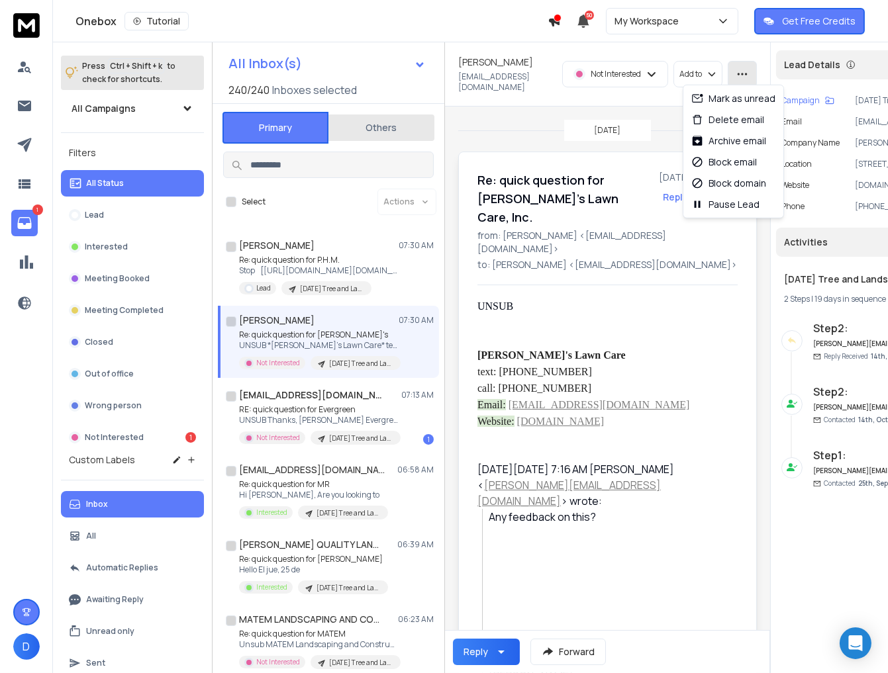
click at [748, 68] on icon "button" at bounding box center [742, 74] width 12 height 12
click at [735, 158] on div "Block email" at bounding box center [724, 162] width 66 height 13
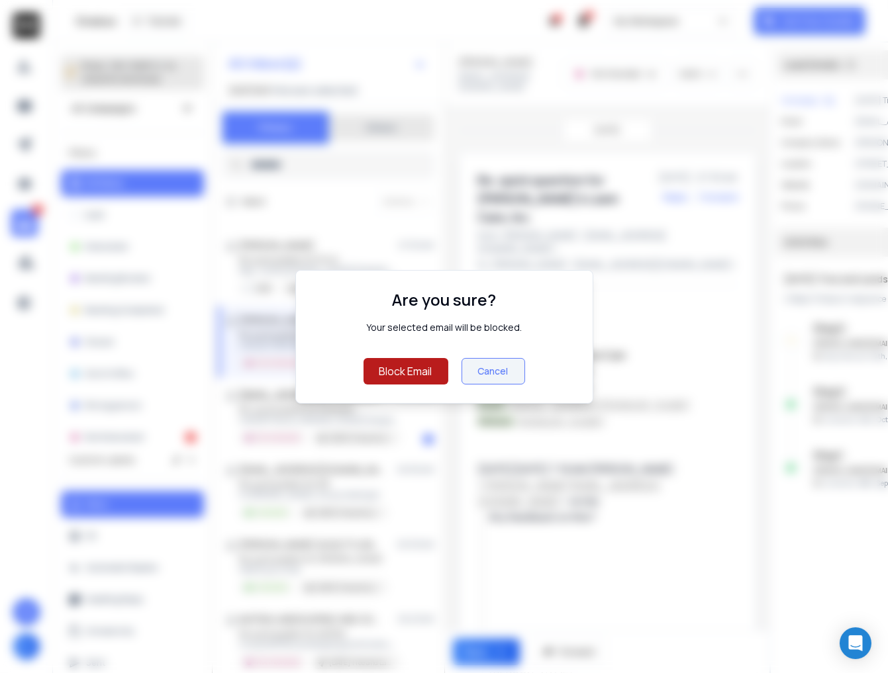
click at [401, 371] on button "Block Email" at bounding box center [406, 371] width 85 height 26
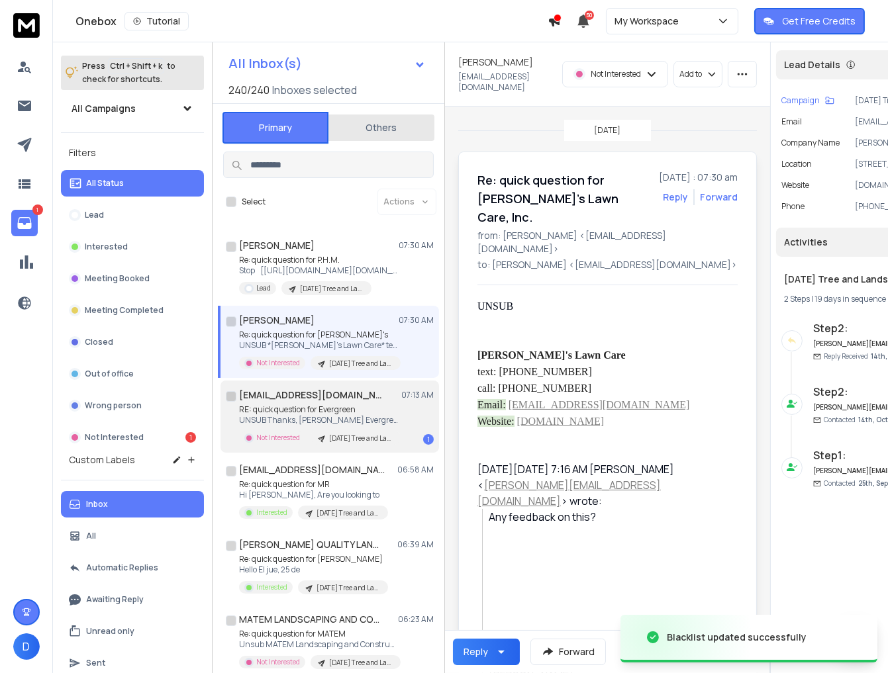
click at [336, 413] on p "RE: quick question for Evergreen" at bounding box center [318, 410] width 159 height 11
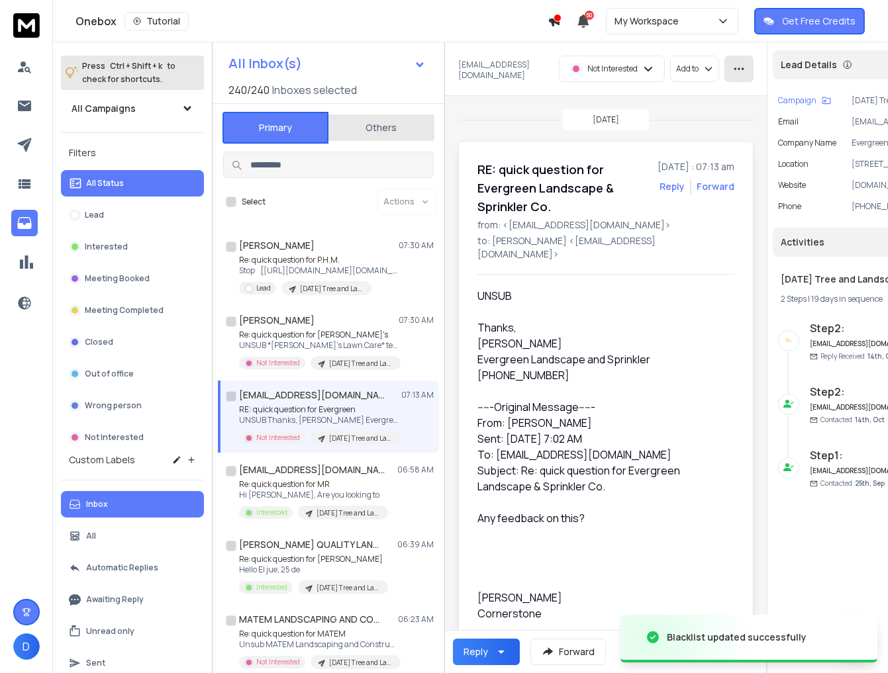
click at [745, 70] on icon "button" at bounding box center [739, 69] width 12 height 12
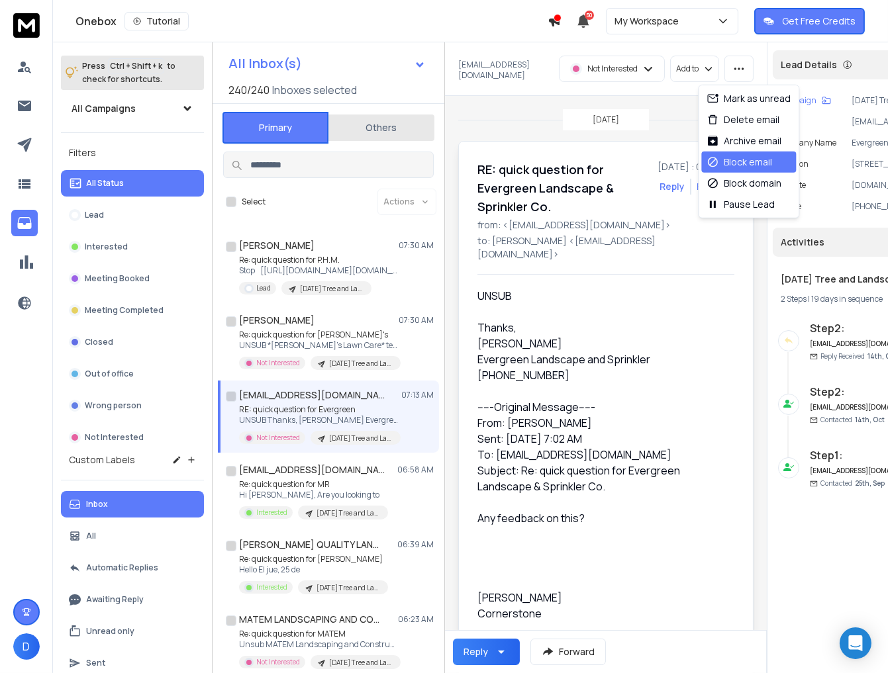
click at [738, 163] on div "Block email" at bounding box center [740, 162] width 66 height 13
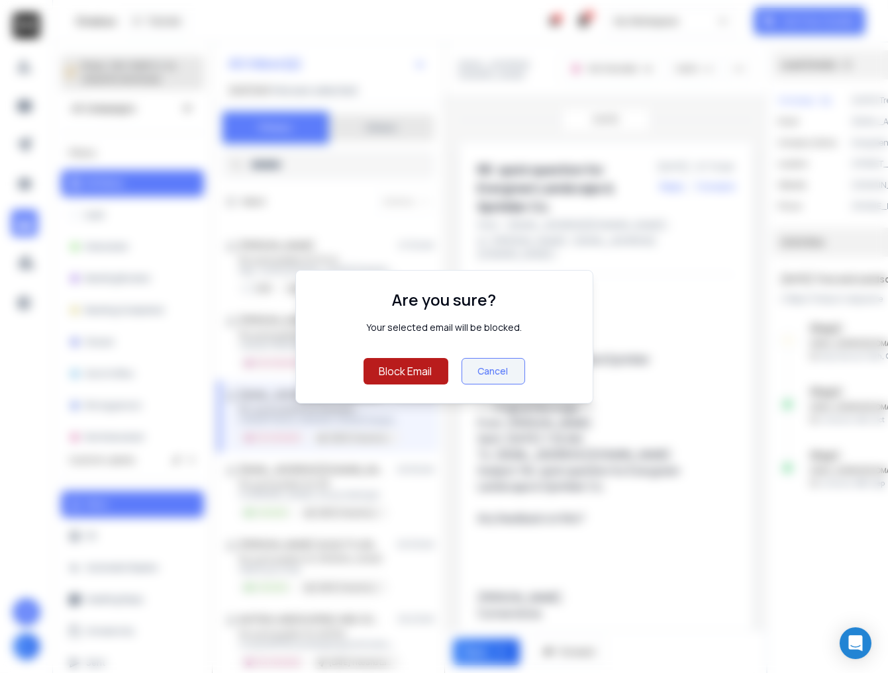
click at [428, 376] on button "Block Email" at bounding box center [406, 371] width 85 height 26
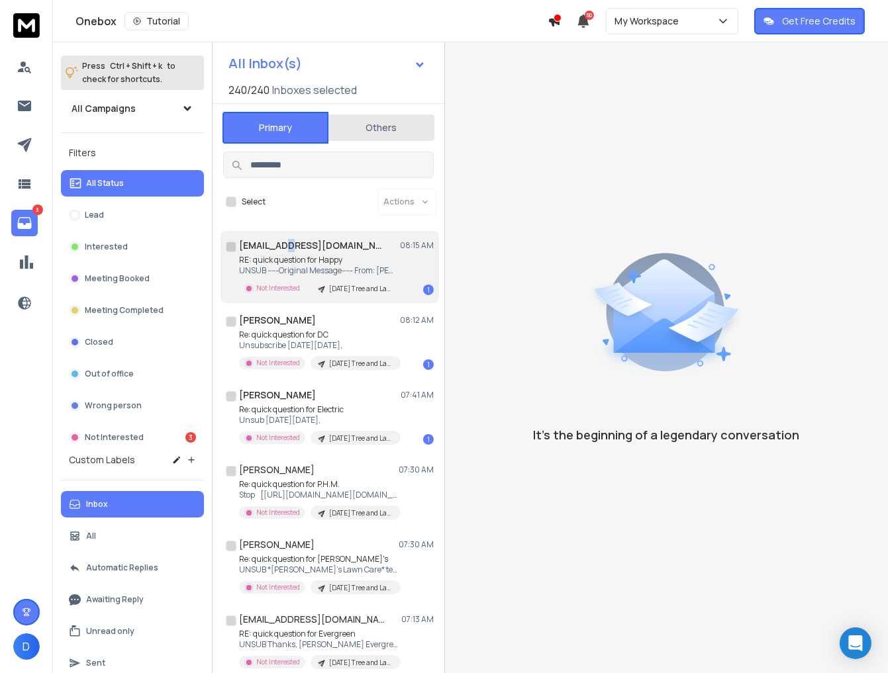
drag, startPoint x: 287, startPoint y: 248, endPoint x: 307, endPoint y: 241, distance: 21.2
click at [287, 248] on h1 "[EMAIL_ADDRESS][DOMAIN_NAME]" at bounding box center [312, 245] width 146 height 13
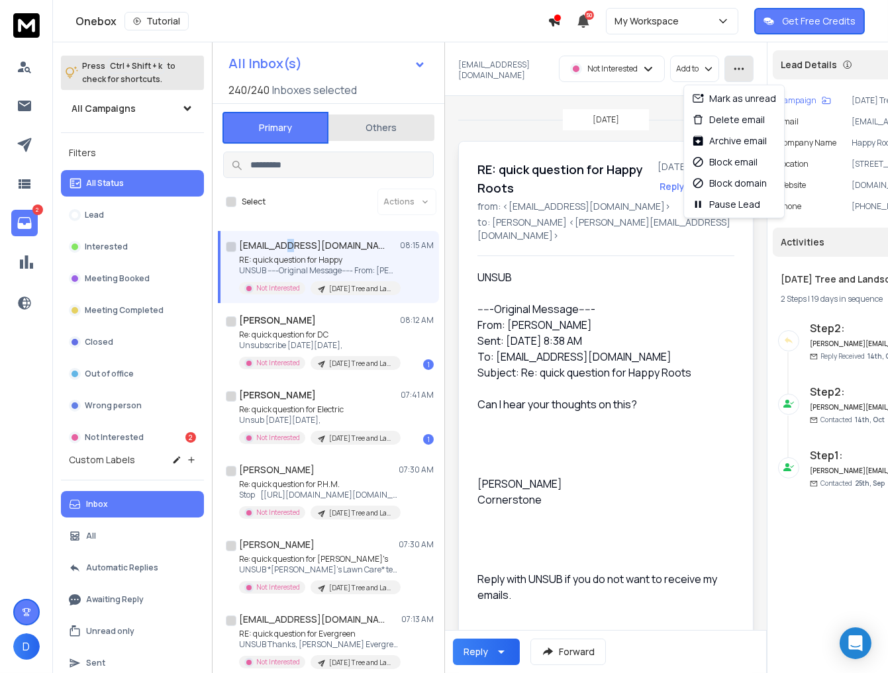
click at [754, 58] on button "button" at bounding box center [738, 69] width 29 height 26
click at [730, 168] on div "Block email" at bounding box center [725, 162] width 66 height 13
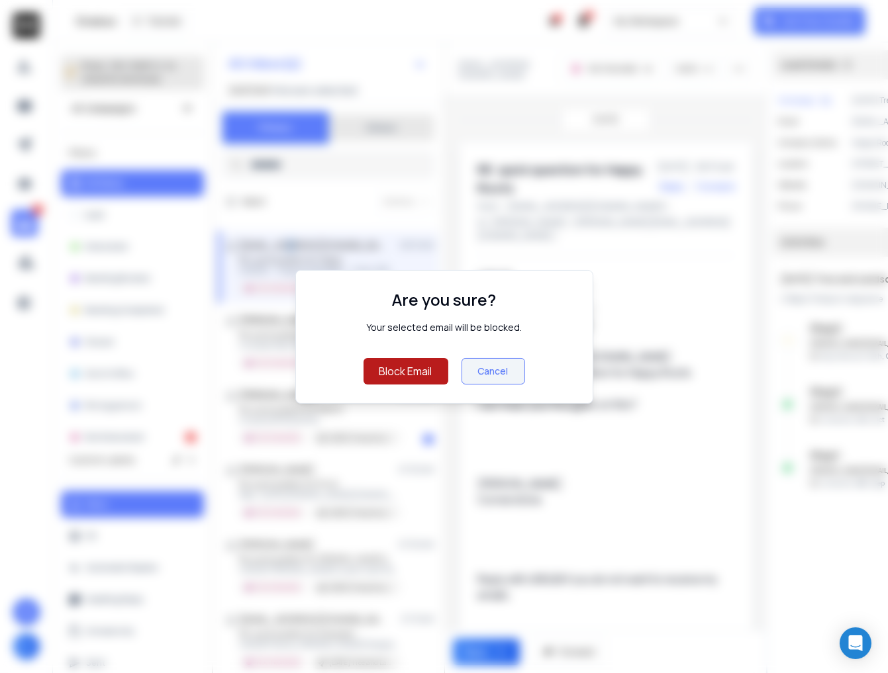
click at [401, 366] on button "Block Email" at bounding box center [406, 371] width 85 height 26
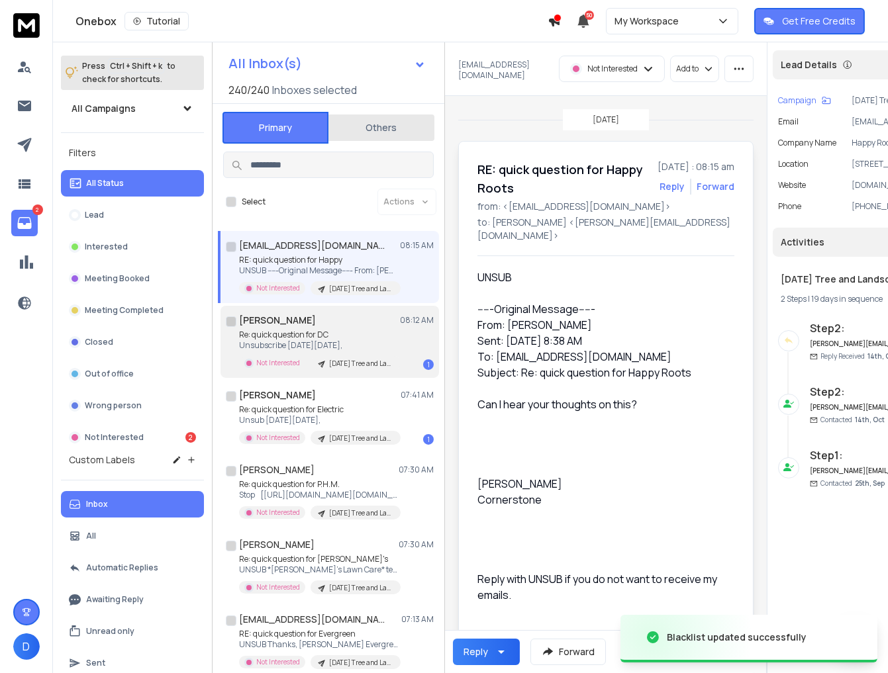
click at [372, 334] on p "Re: quick question for DC" at bounding box center [318, 335] width 159 height 11
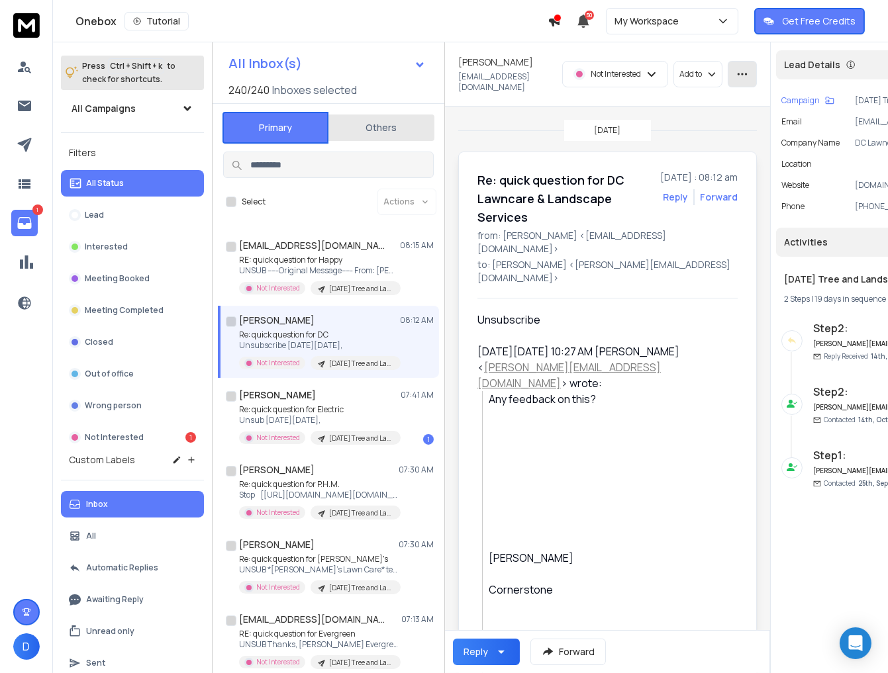
click at [757, 66] on button "button" at bounding box center [742, 74] width 29 height 26
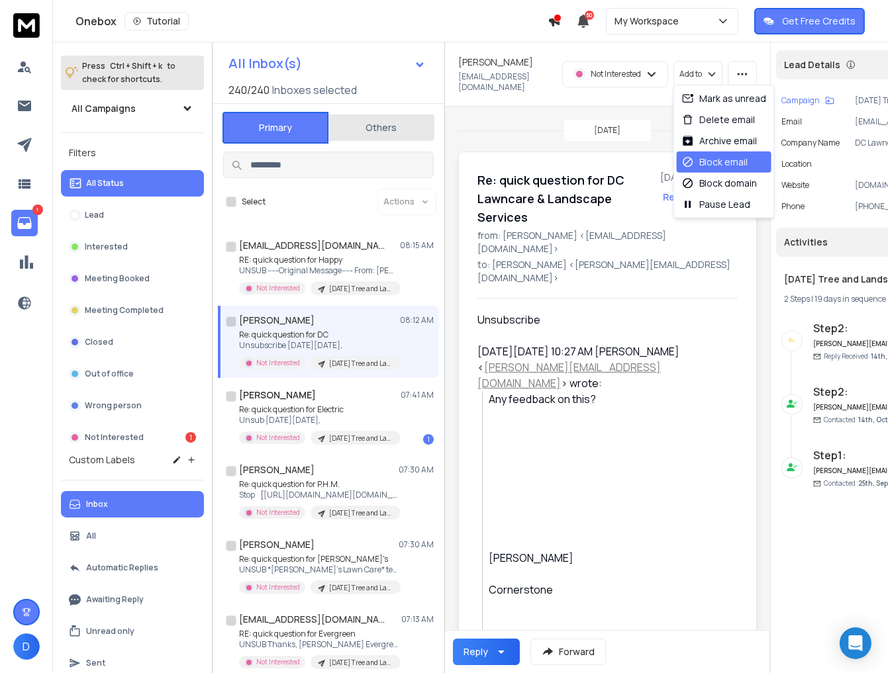
click at [719, 157] on div "Block email" at bounding box center [715, 162] width 66 height 13
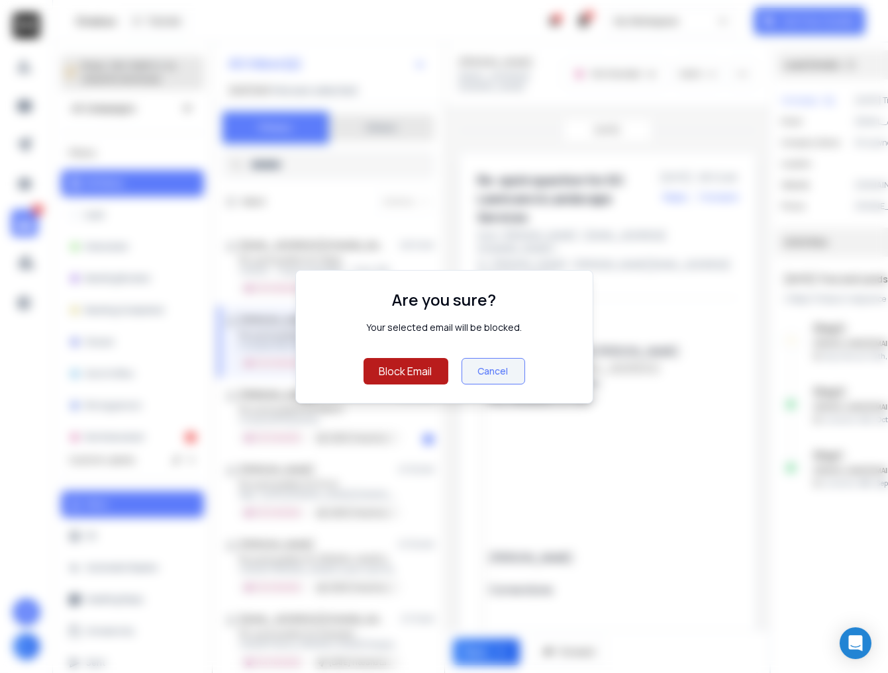
click at [407, 366] on button "Block Email" at bounding box center [406, 371] width 85 height 26
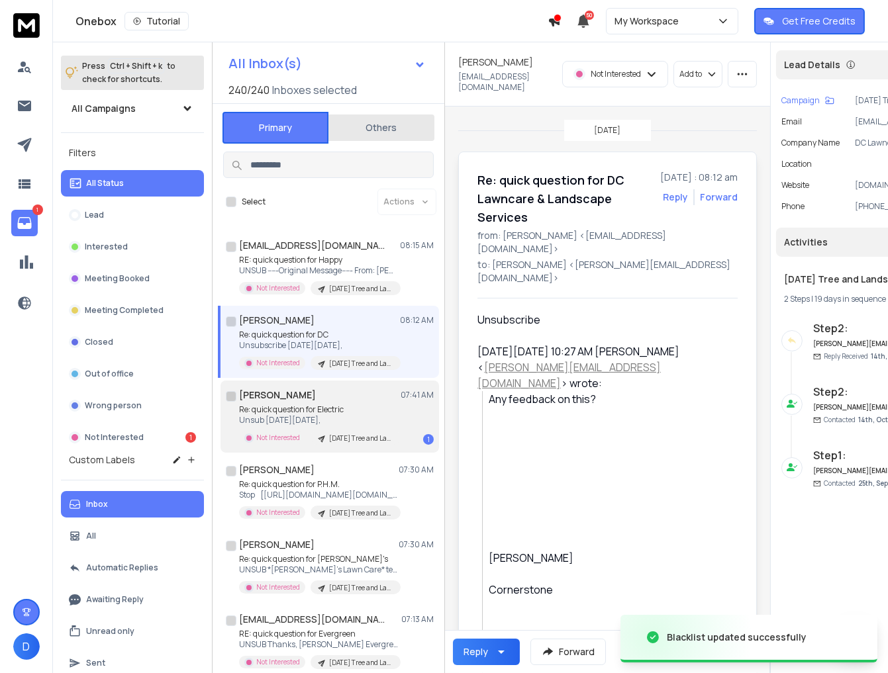
drag, startPoint x: 336, startPoint y: 411, endPoint x: 360, endPoint y: 401, distance: 25.2
click at [338, 411] on p "Re: quick question for Electric" at bounding box center [318, 410] width 159 height 11
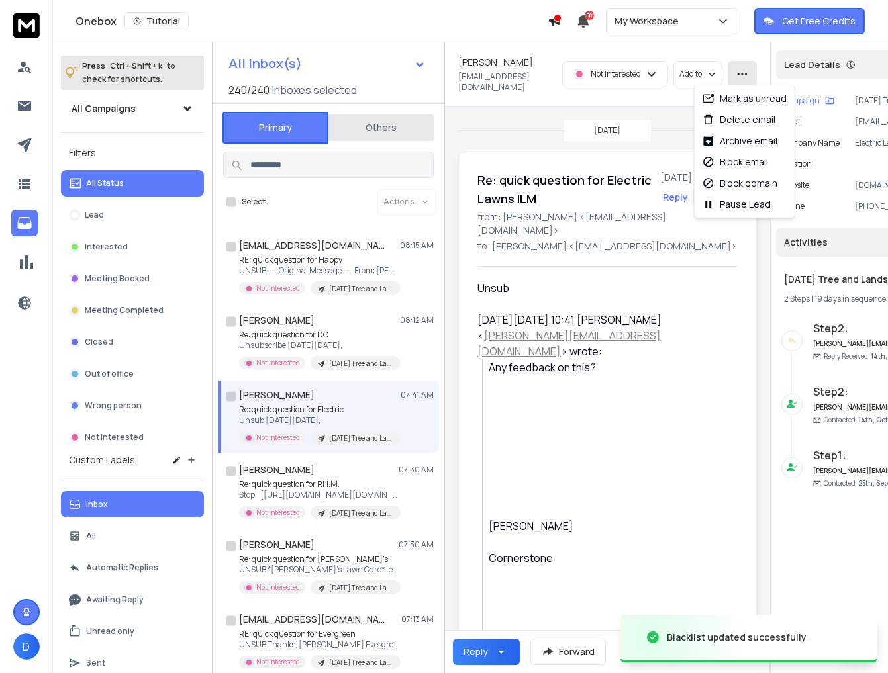
click at [757, 66] on button "button" at bounding box center [742, 74] width 29 height 26
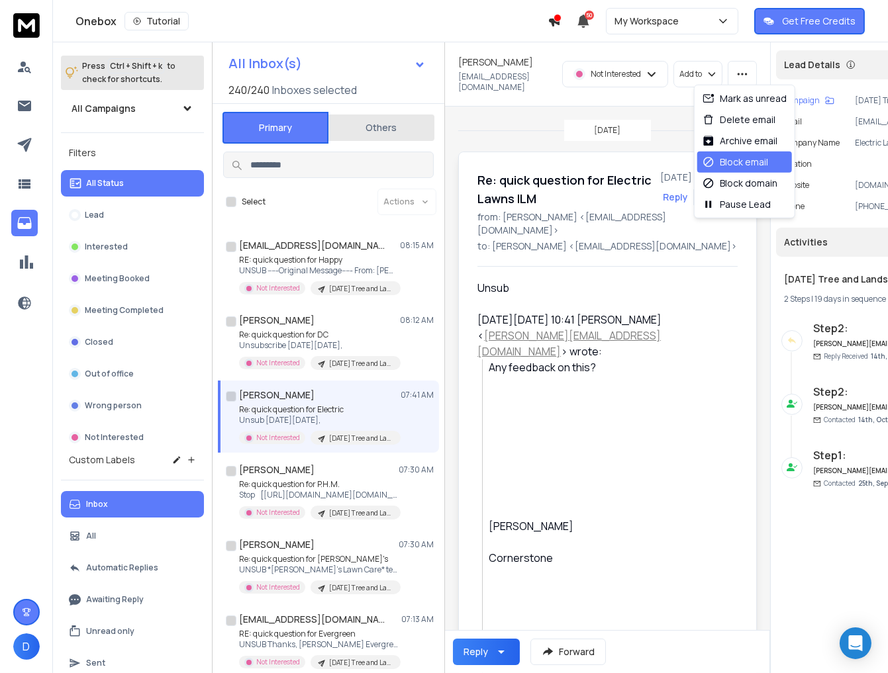
click at [736, 157] on div "Block email" at bounding box center [736, 162] width 66 height 13
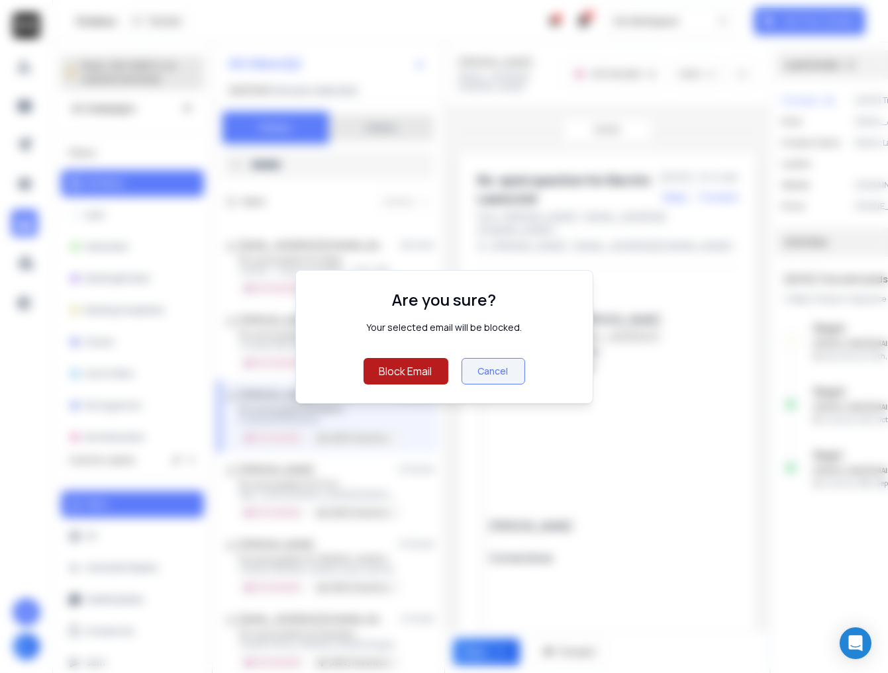
click at [412, 362] on button "Block Email" at bounding box center [406, 371] width 85 height 26
